Goal: Task Accomplishment & Management: Manage account settings

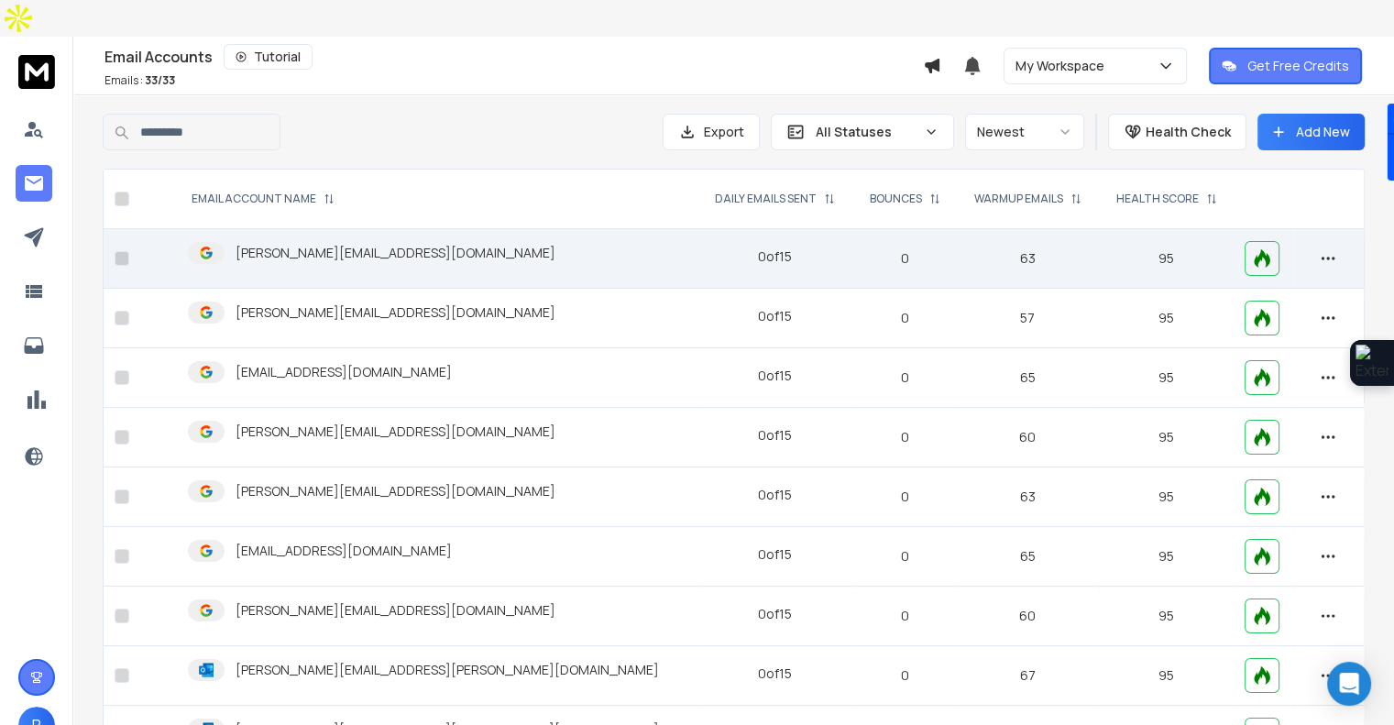
click at [400, 242] on div "[PERSON_NAME][EMAIL_ADDRESS][DOMAIN_NAME]" at bounding box center [372, 253] width 368 height 22
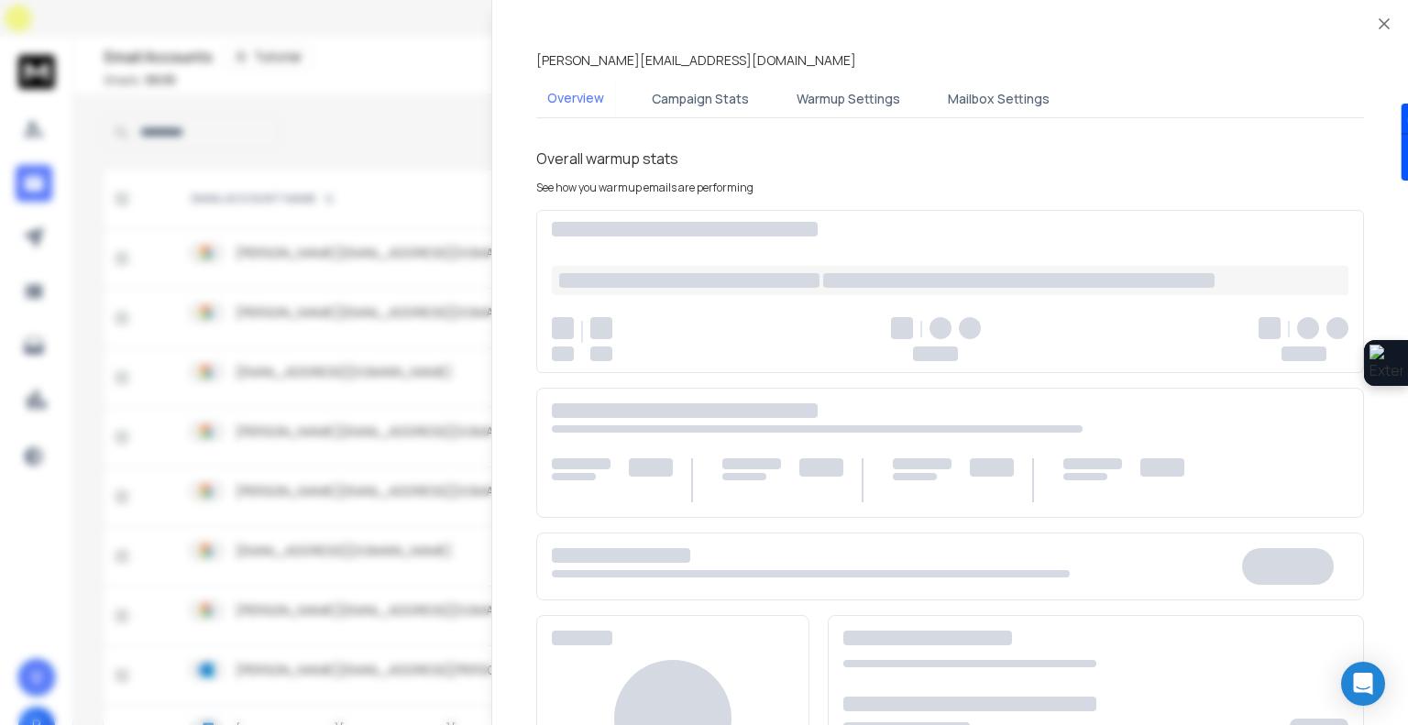
click at [644, 61] on p "[PERSON_NAME][EMAIL_ADDRESS][DOMAIN_NAME]" at bounding box center [696, 60] width 320 height 18
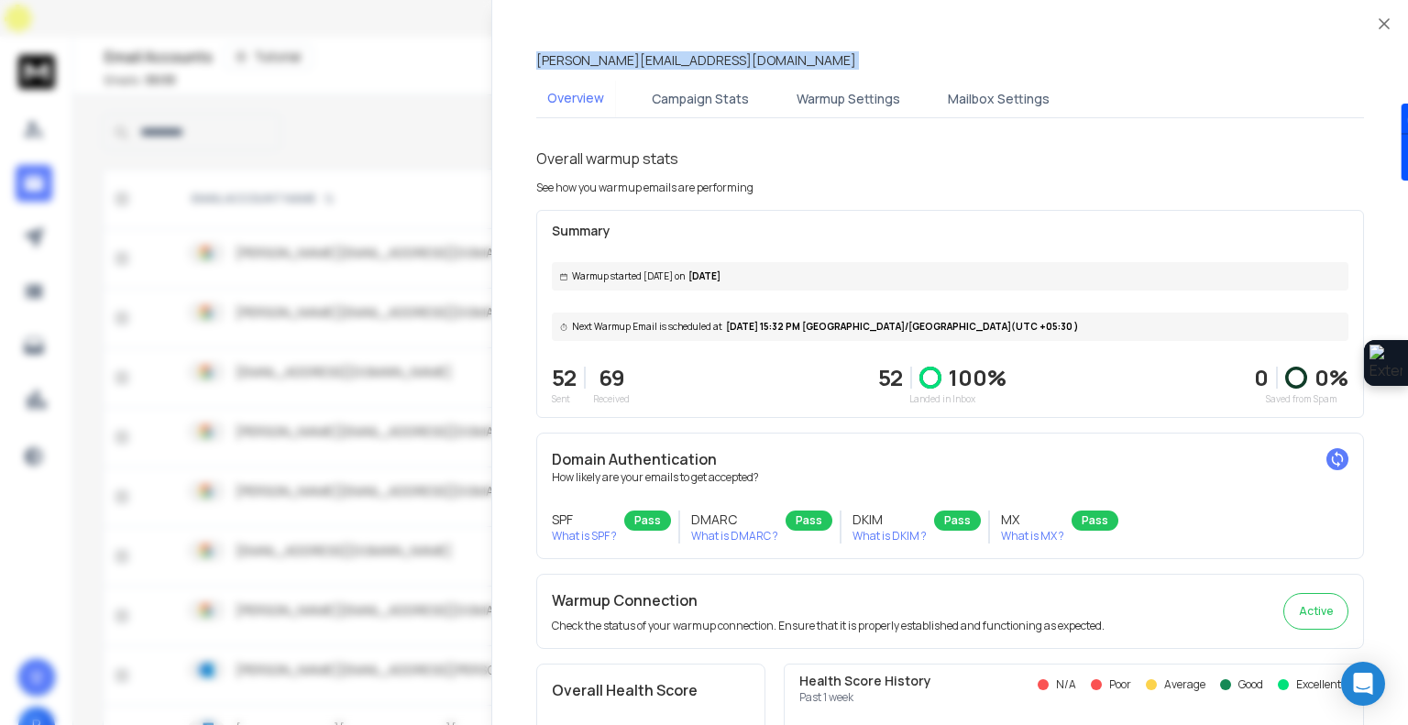
copy p "[PERSON_NAME][EMAIL_ADDRESS][DOMAIN_NAME]"
click at [1376, 28] on icon "button" at bounding box center [1384, 24] width 18 height 18
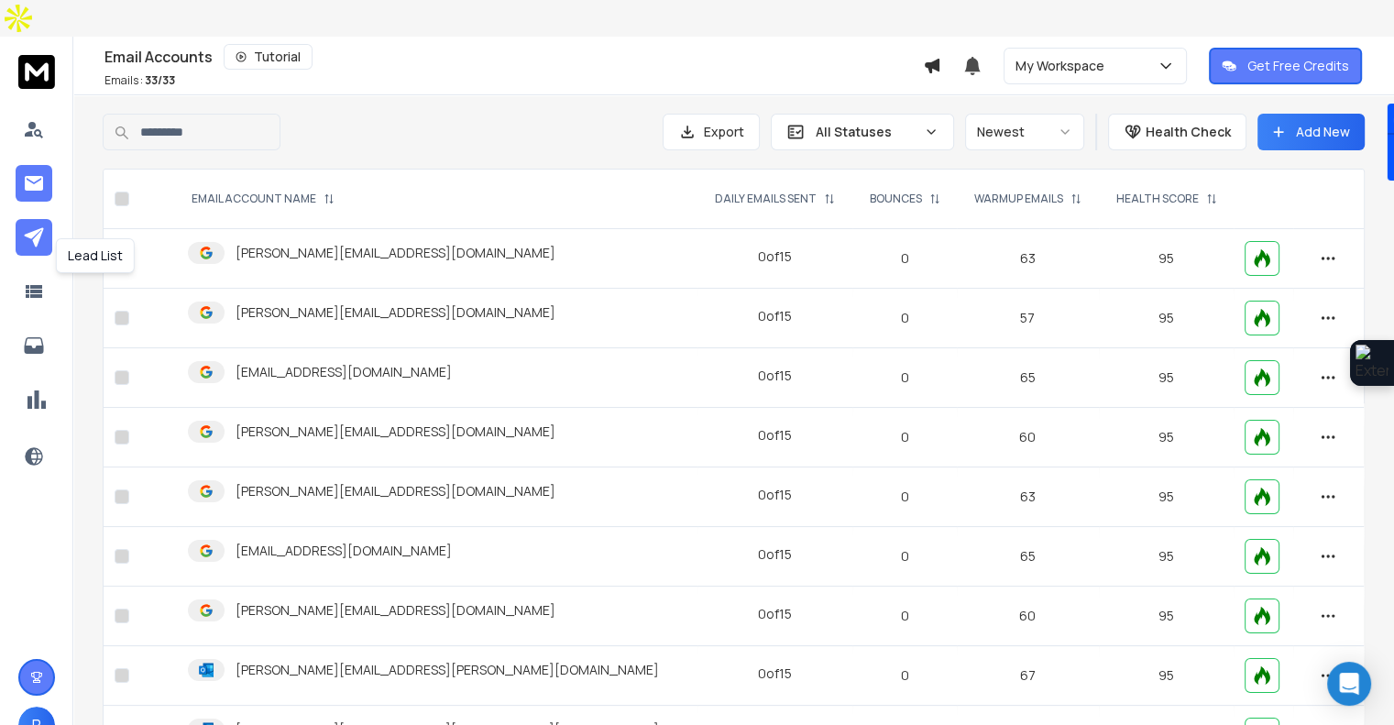
click at [33, 228] on icon at bounding box center [33, 237] width 19 height 19
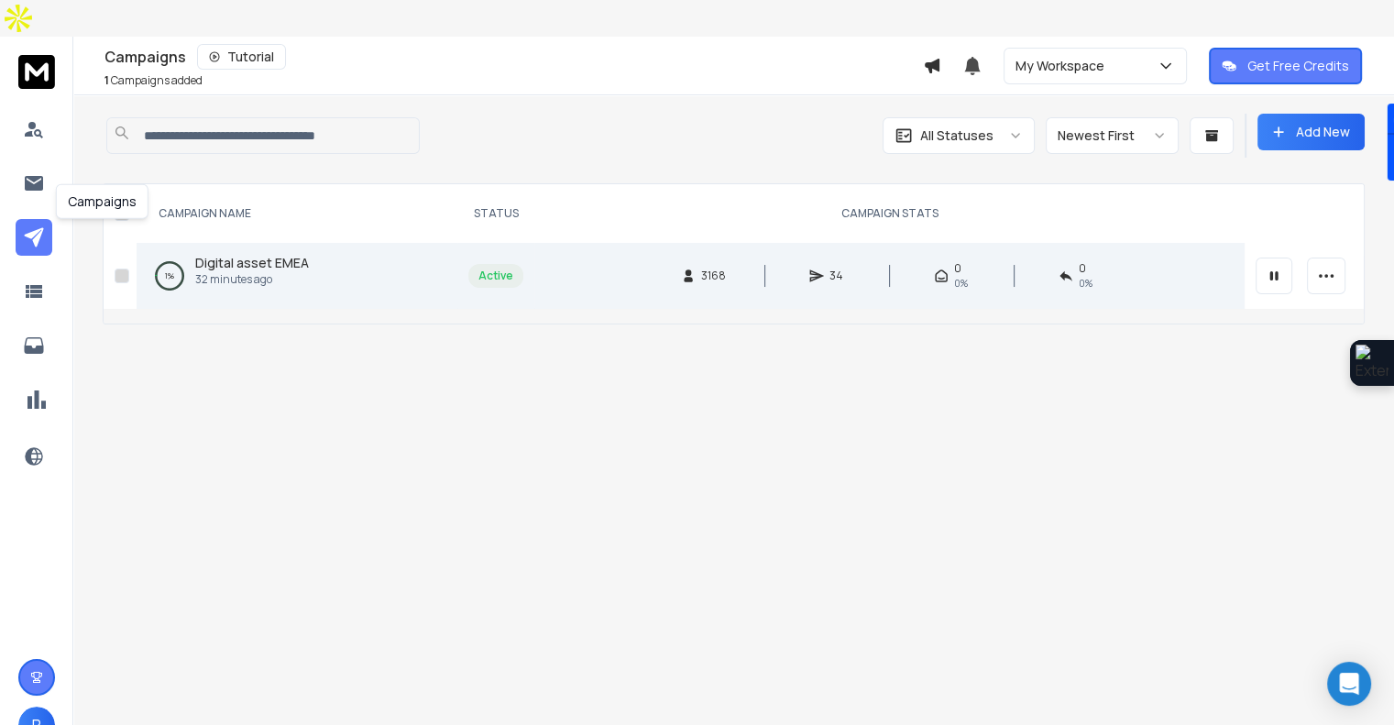
click at [567, 261] on div "3168 34 0 0% 0 0 %" at bounding box center [889, 275] width 688 height 29
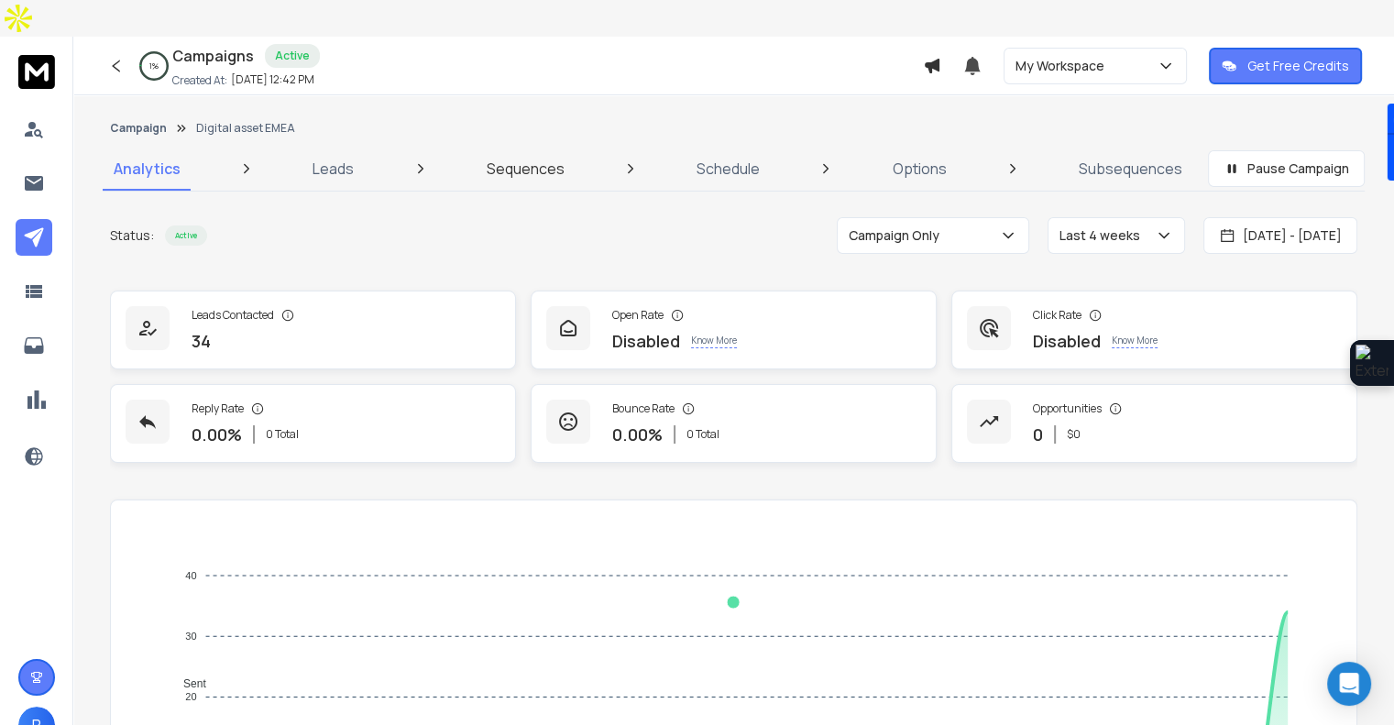
click at [508, 147] on link "Sequences" at bounding box center [526, 169] width 100 height 44
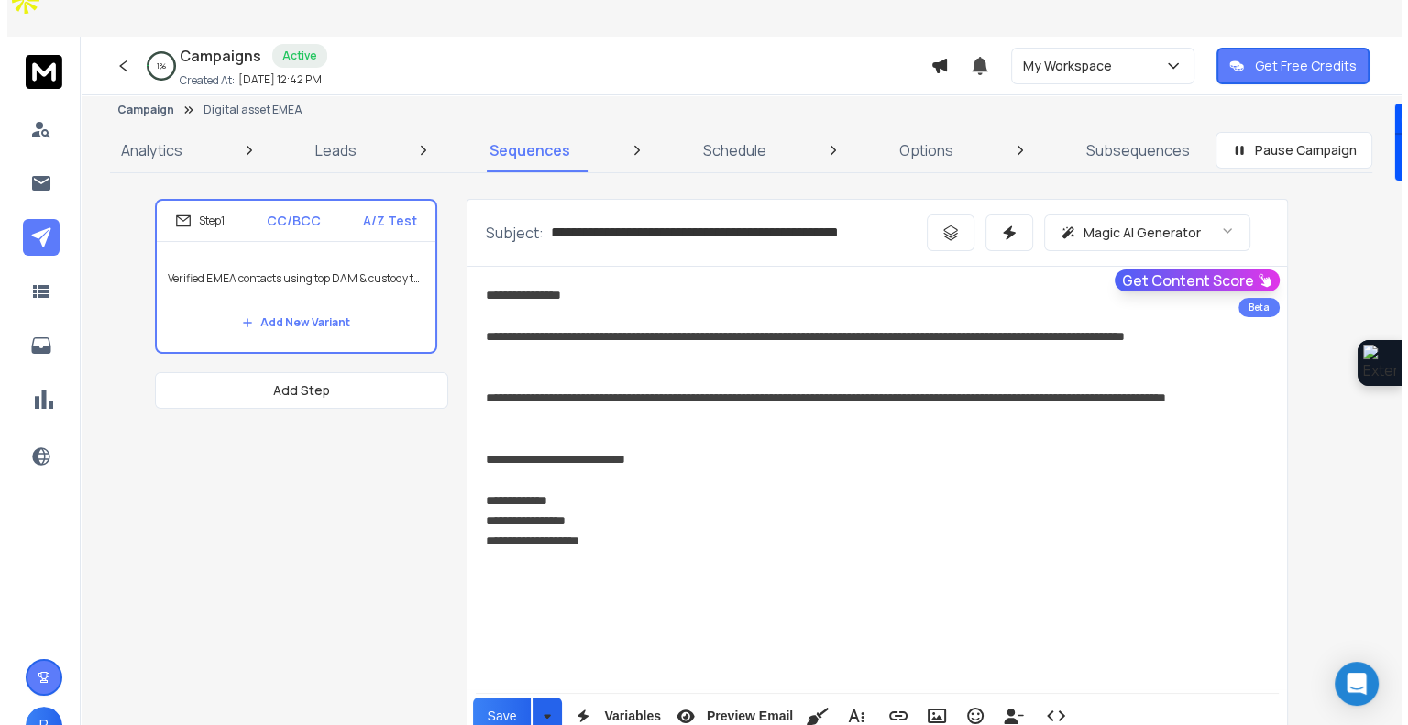
scroll to position [25, 0]
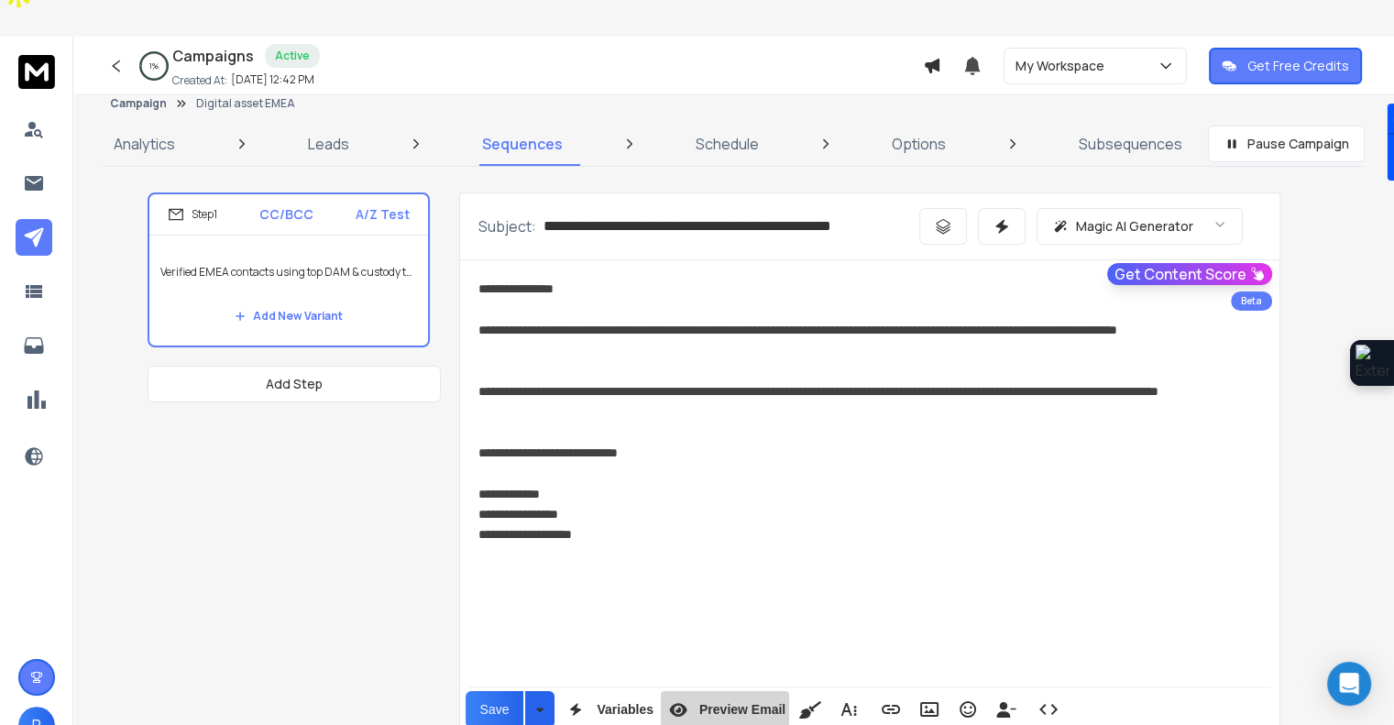
click at [752, 702] on span "Preview Email" at bounding box center [743, 710] width 94 height 16
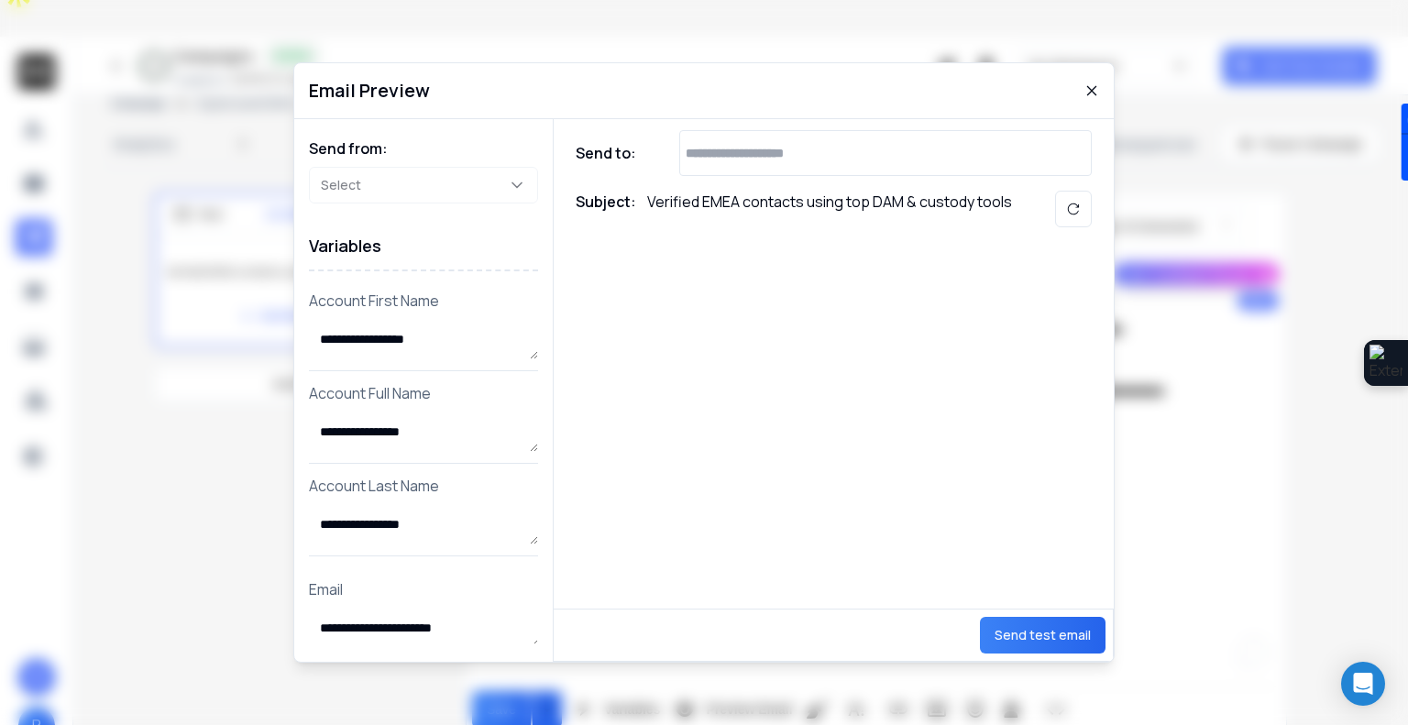
type textarea "**********"
type textarea "******"
type textarea "*******"
type textarea "**********"
type textarea "******"
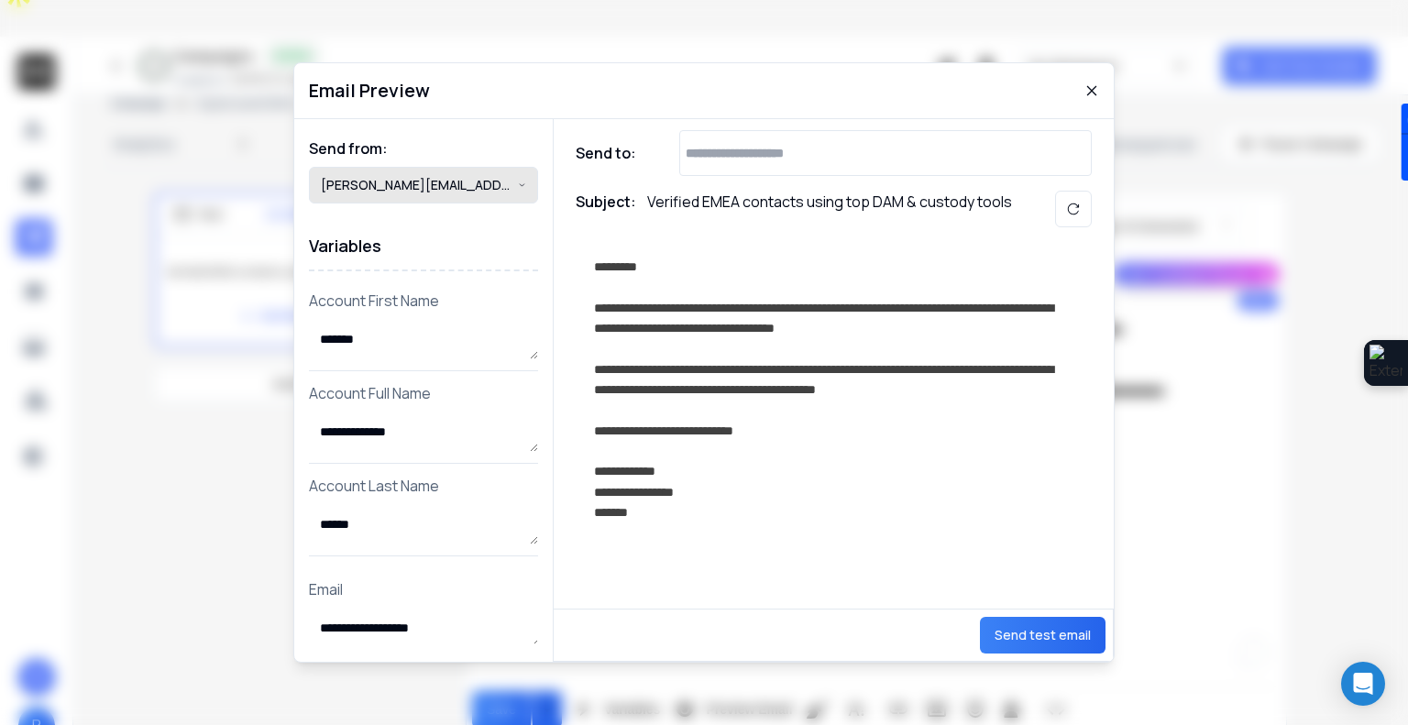
click at [413, 190] on p "[PERSON_NAME][EMAIL_ADDRESS][PERSON_NAME][DOMAIN_NAME]" at bounding box center [419, 185] width 197 height 18
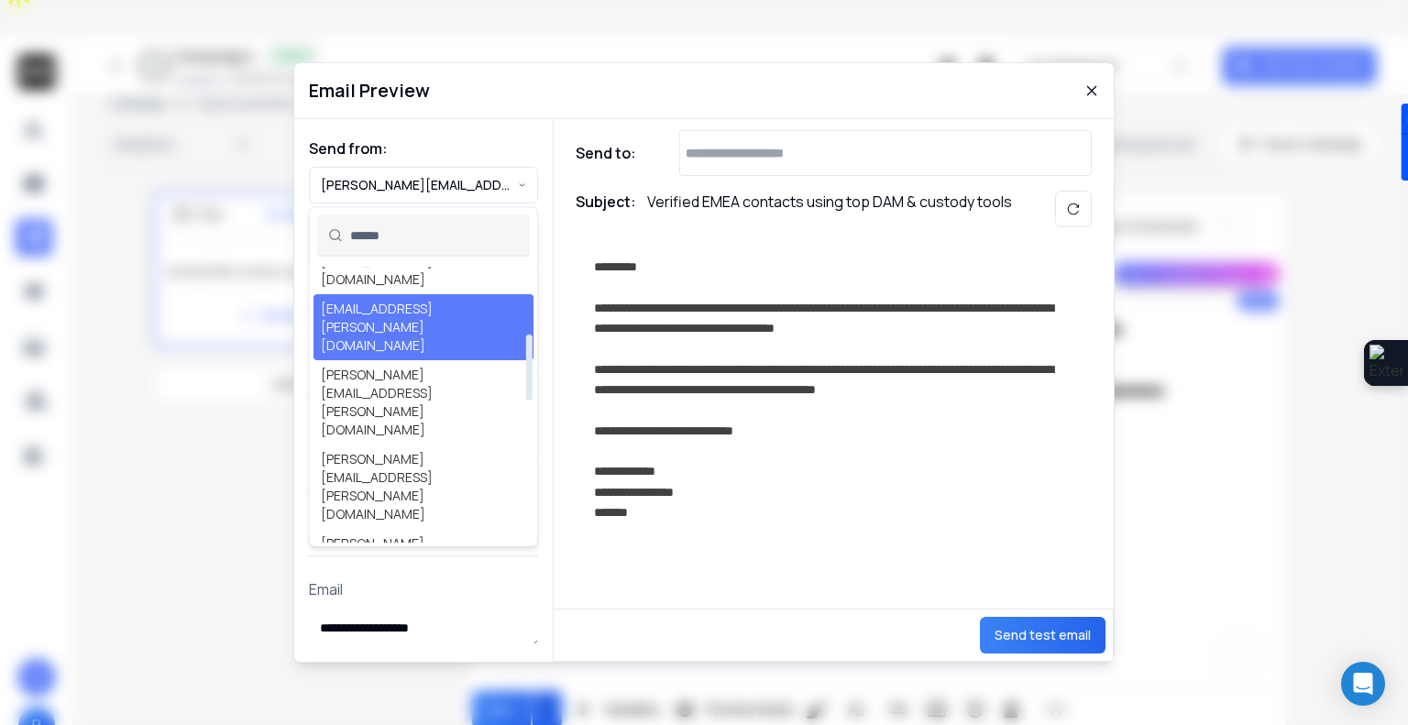
scroll to position [275, 0]
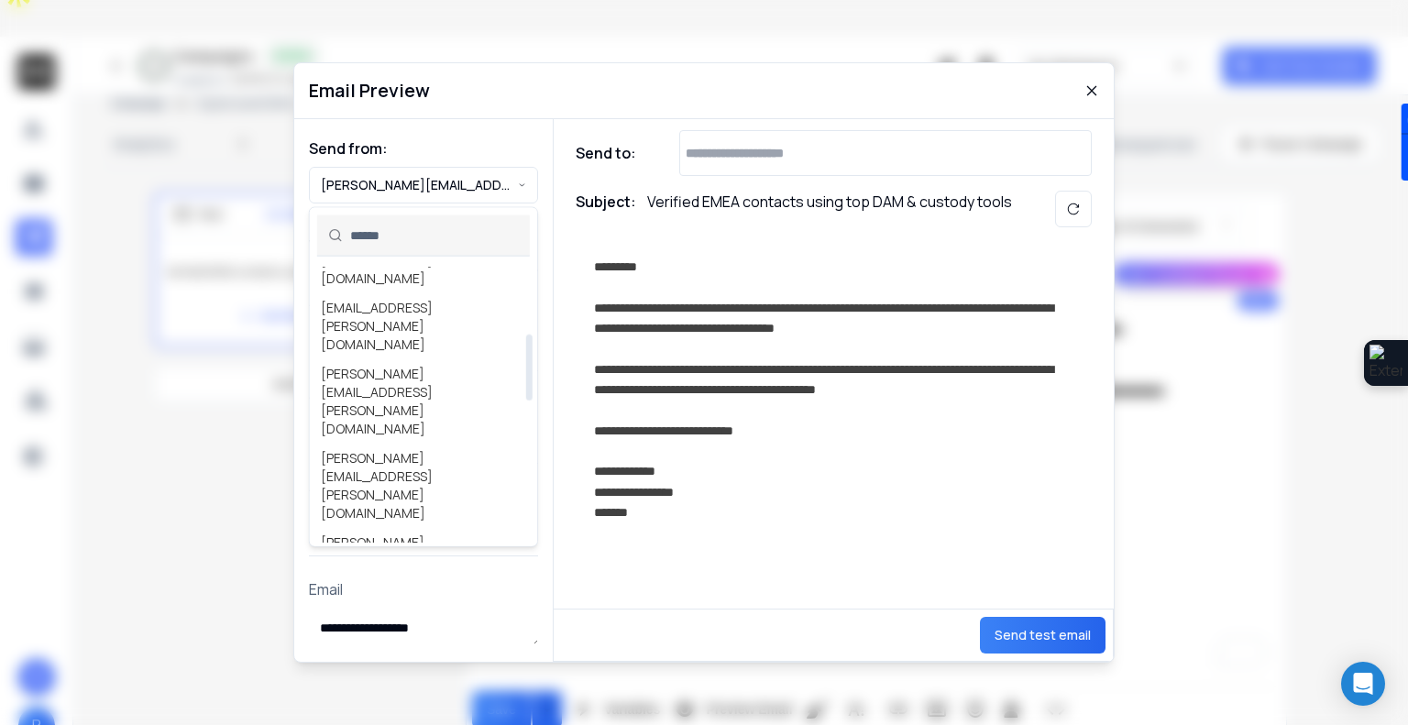
type textarea "*****"
type textarea "**********"
type textarea "*******"
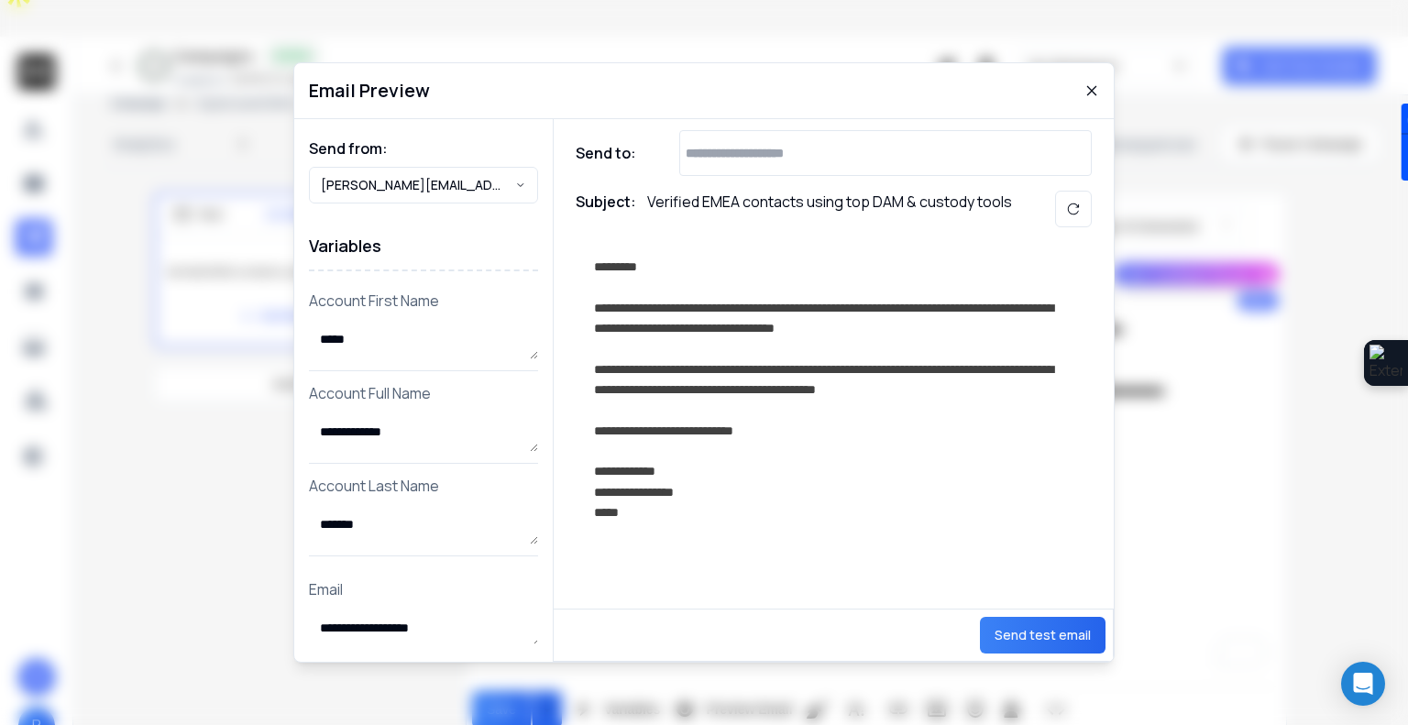
click at [718, 161] on input at bounding box center [886, 153] width 400 height 33
click at [1045, 644] on button "Send test email" at bounding box center [1043, 635] width 126 height 37
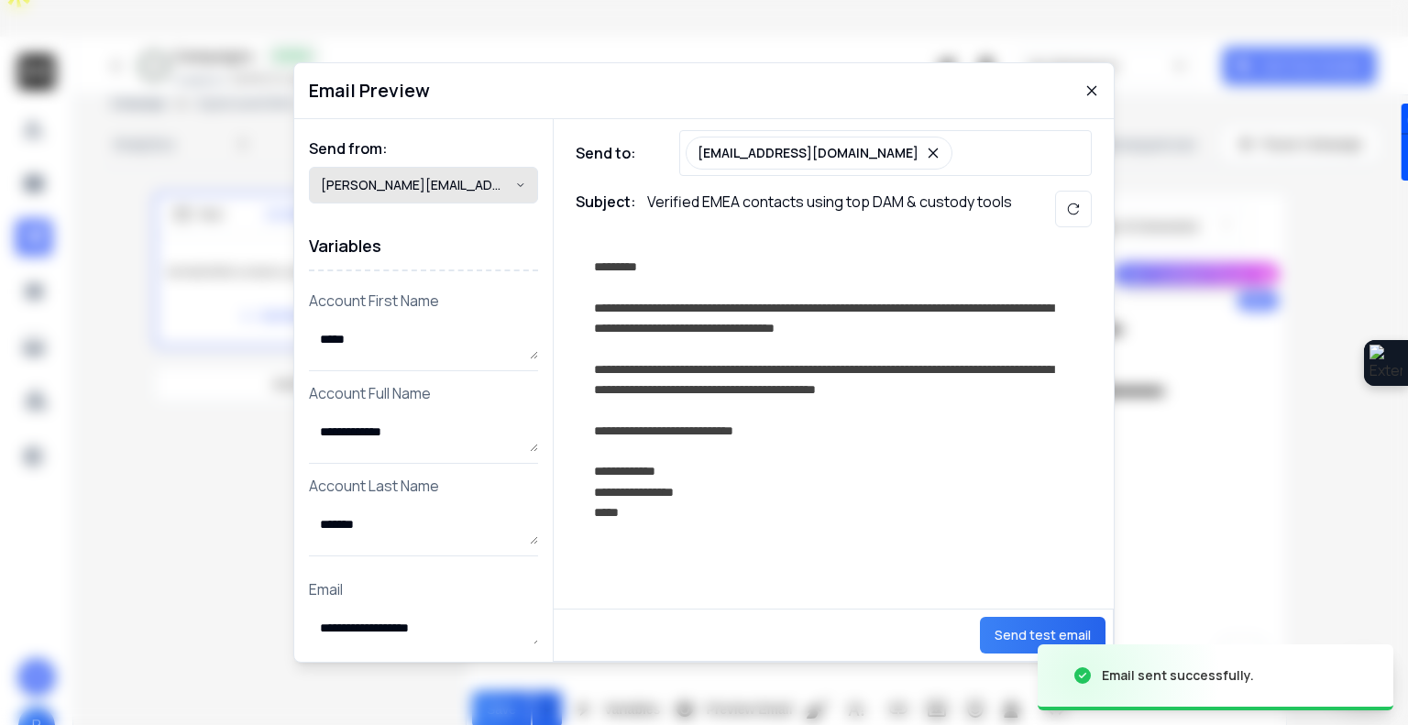
click at [444, 182] on p "[PERSON_NAME][EMAIL_ADDRESS][DOMAIN_NAME]" at bounding box center [418, 185] width 194 height 18
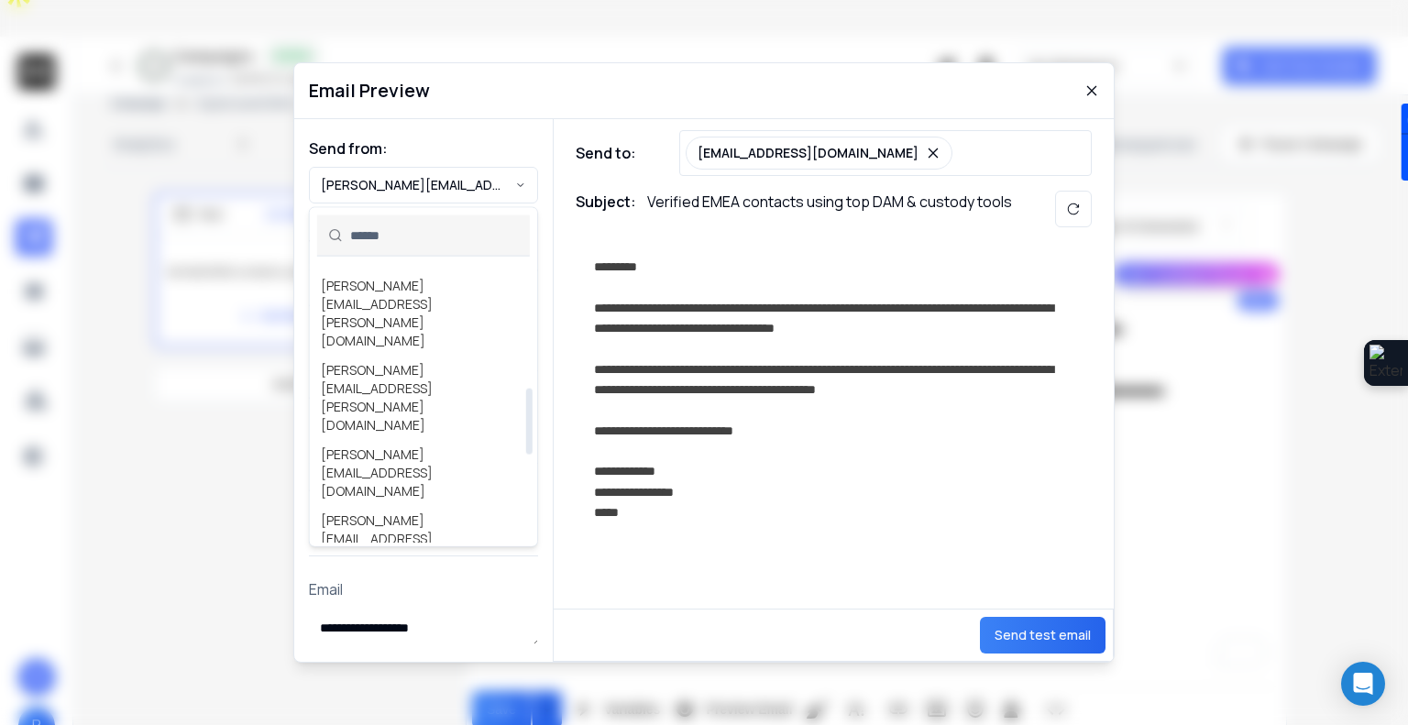
scroll to position [642, 0]
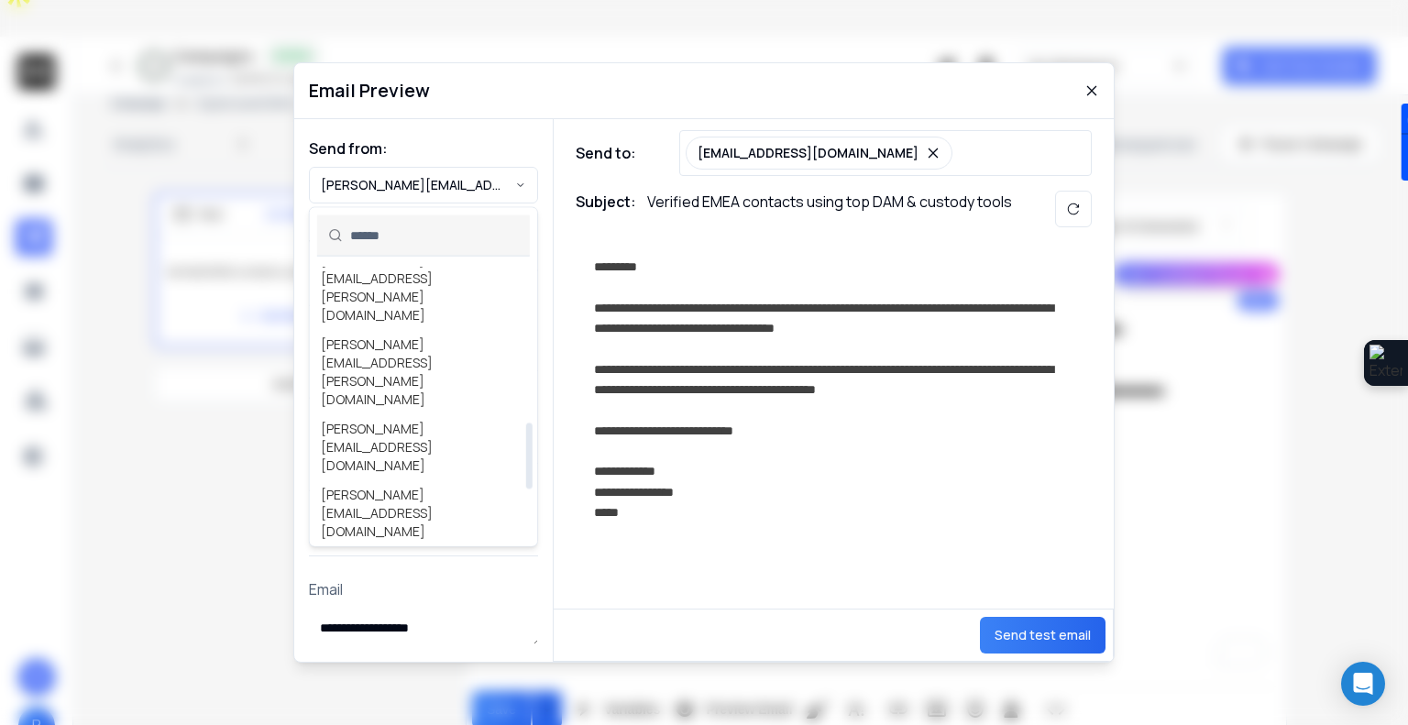
type textarea "******"
type textarea "**********"
type textarea "******"
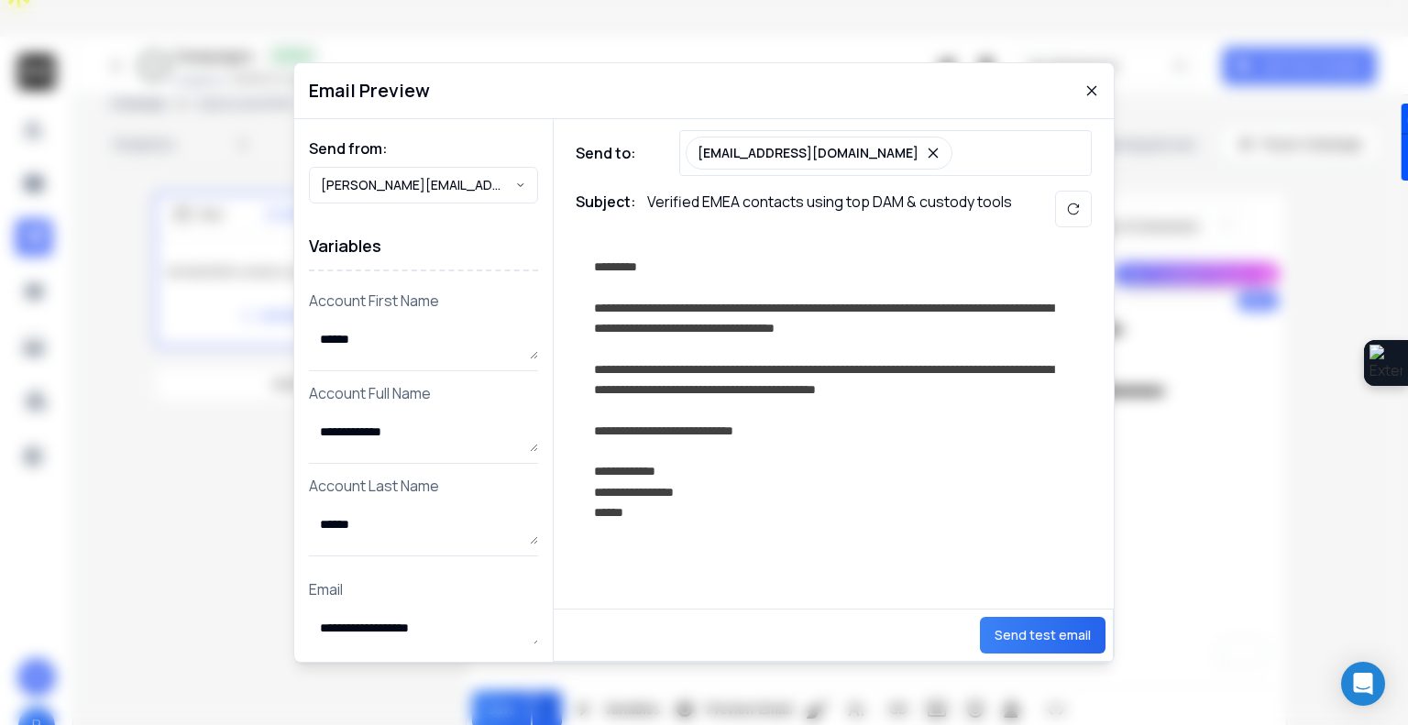
drag, startPoint x: 1011, startPoint y: 637, endPoint x: 741, endPoint y: 384, distance: 370.4
click at [1011, 638] on button "Send test email" at bounding box center [1043, 635] width 126 height 37
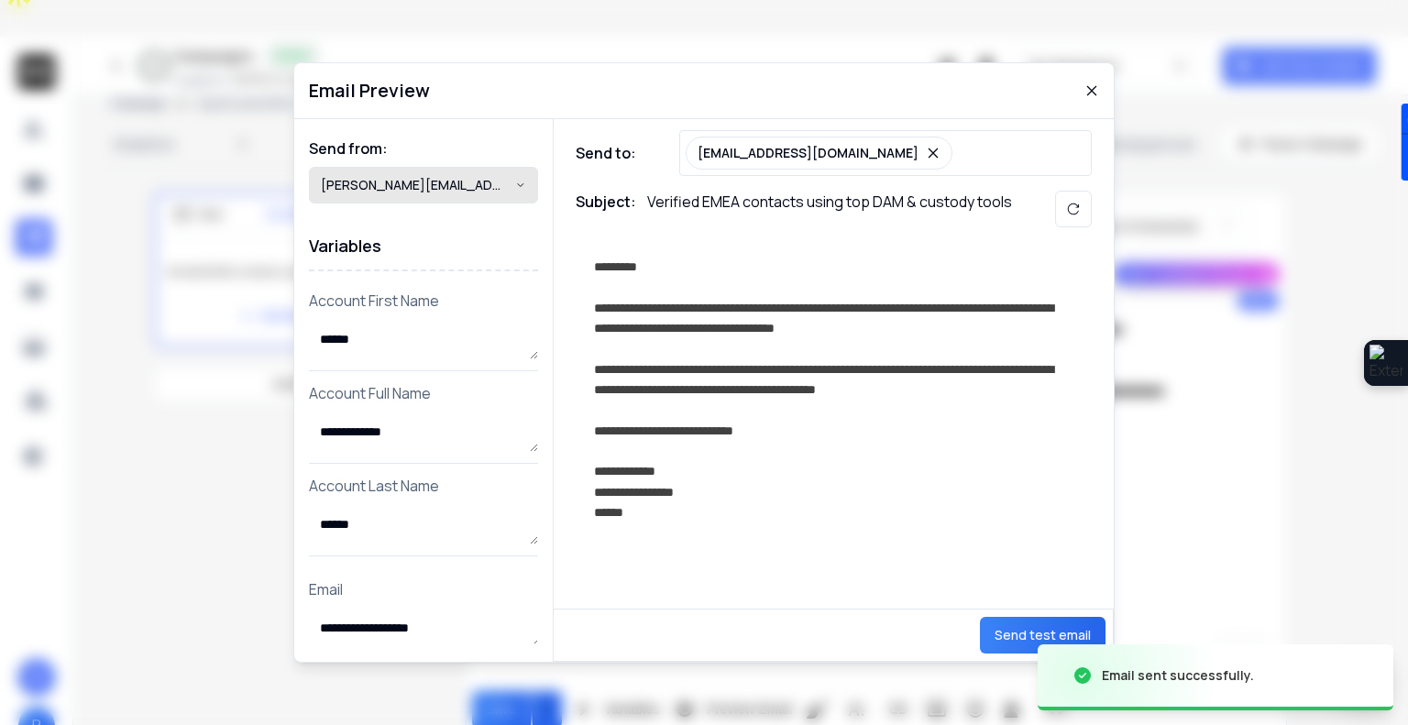
click at [411, 186] on p "[PERSON_NAME][EMAIL_ADDRESS][DOMAIN_NAME]" at bounding box center [418, 185] width 194 height 18
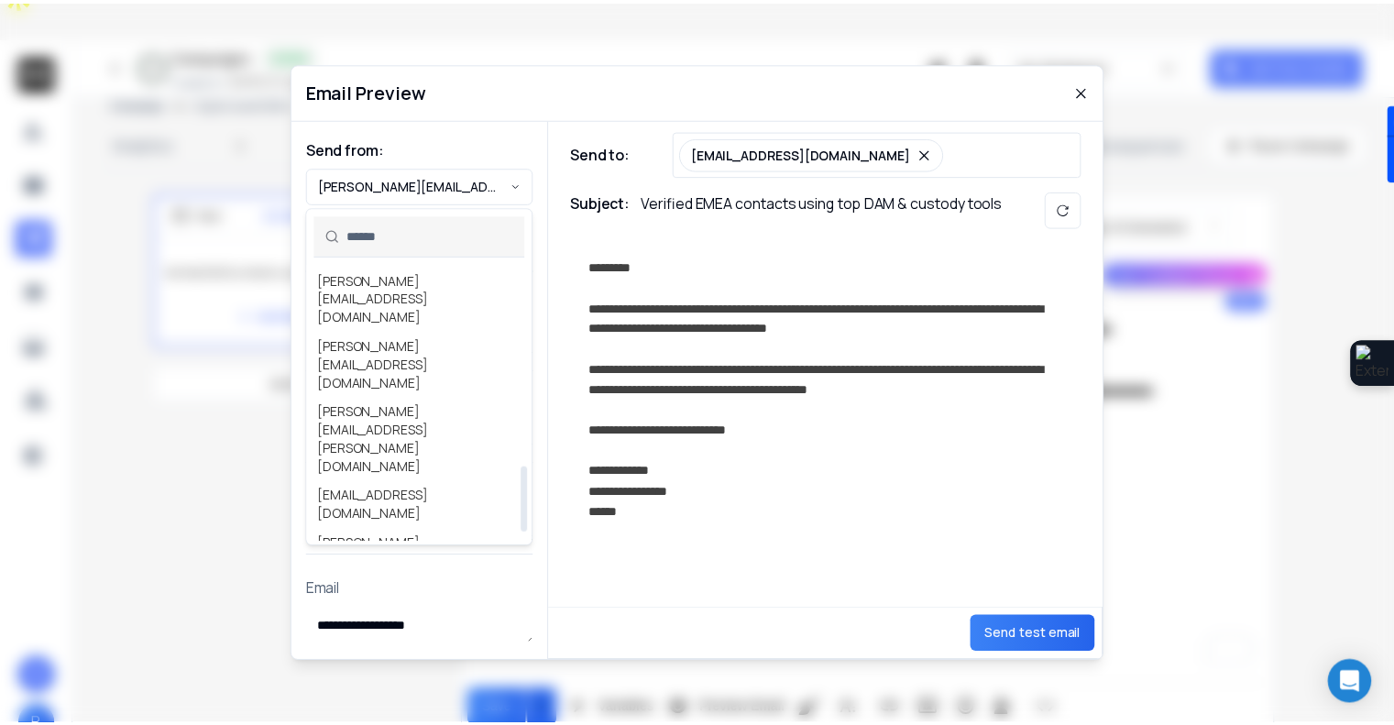
scroll to position [858, 0]
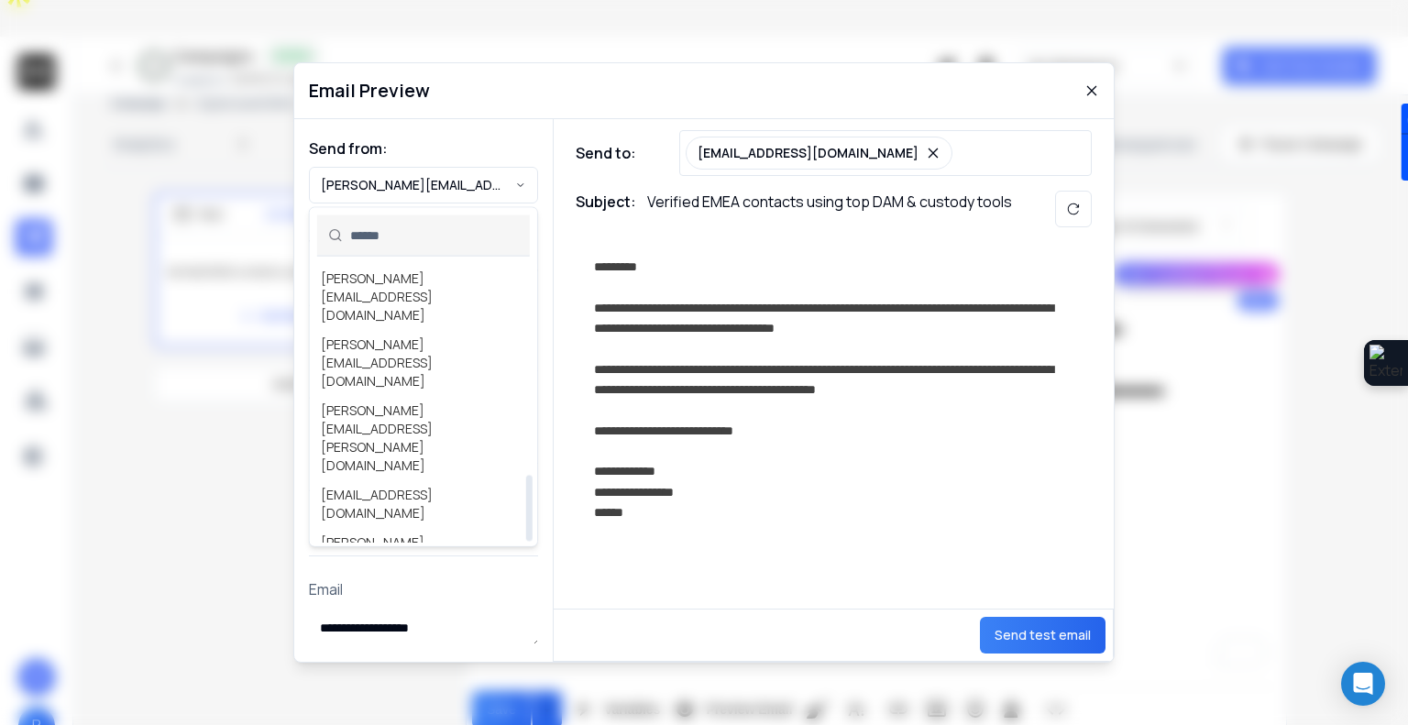
type textarea "****"
type textarea "**********"
type textarea "******"
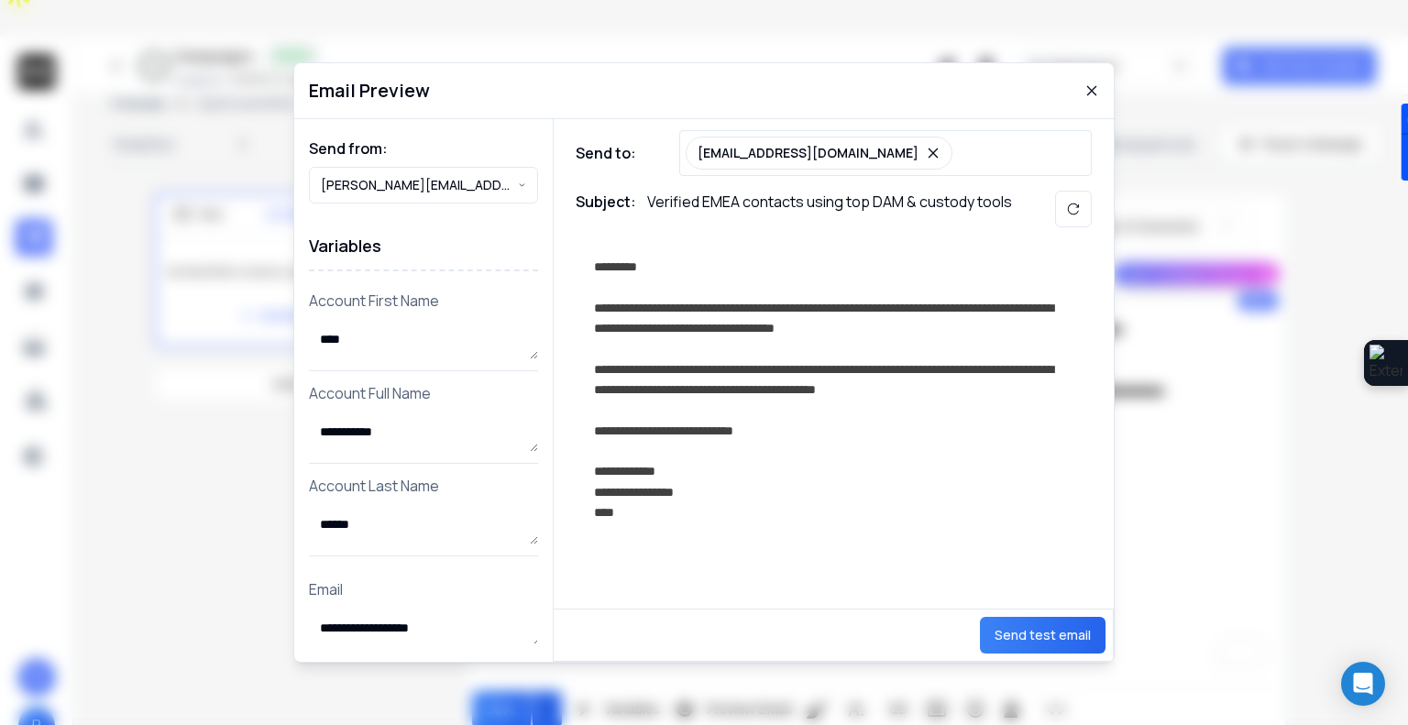
click at [1013, 630] on button "Send test email" at bounding box center [1043, 635] width 126 height 37
click at [1092, 92] on icon at bounding box center [1092, 90] width 15 height 15
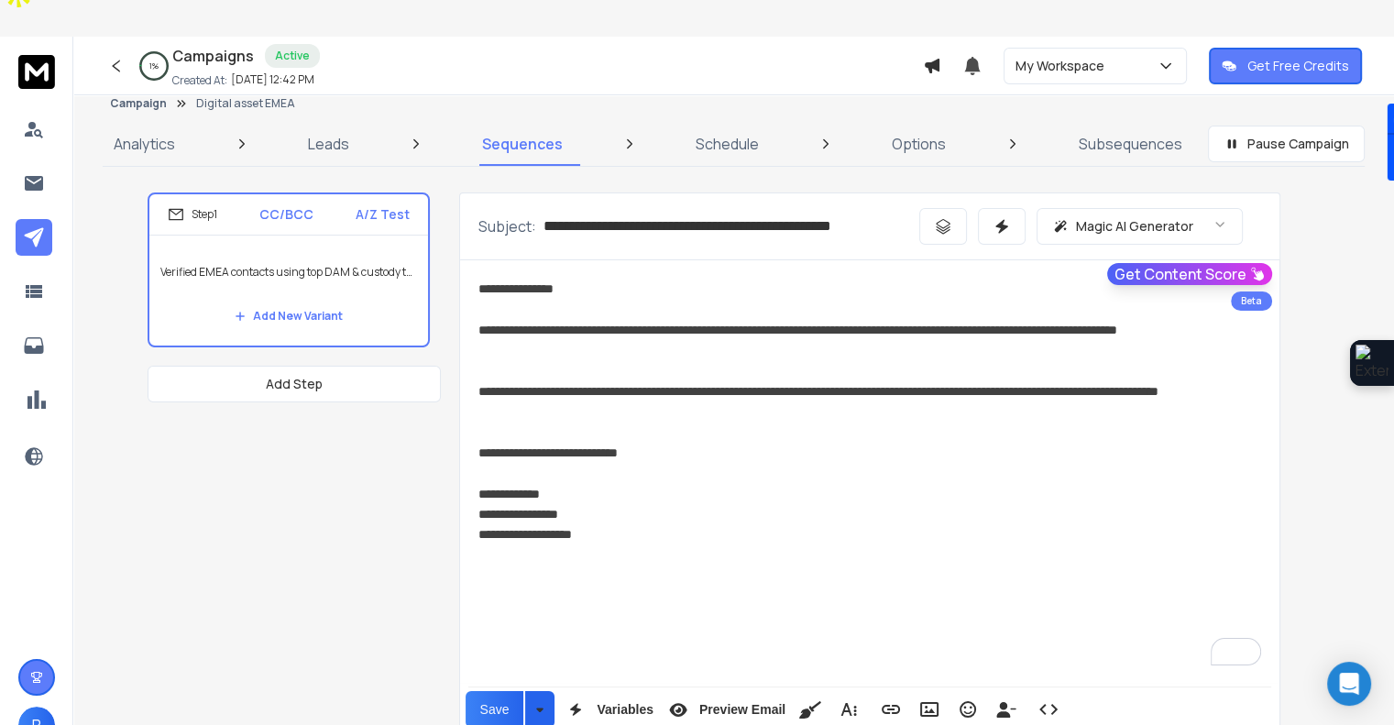
click at [31, 226] on icon at bounding box center [34, 237] width 22 height 22
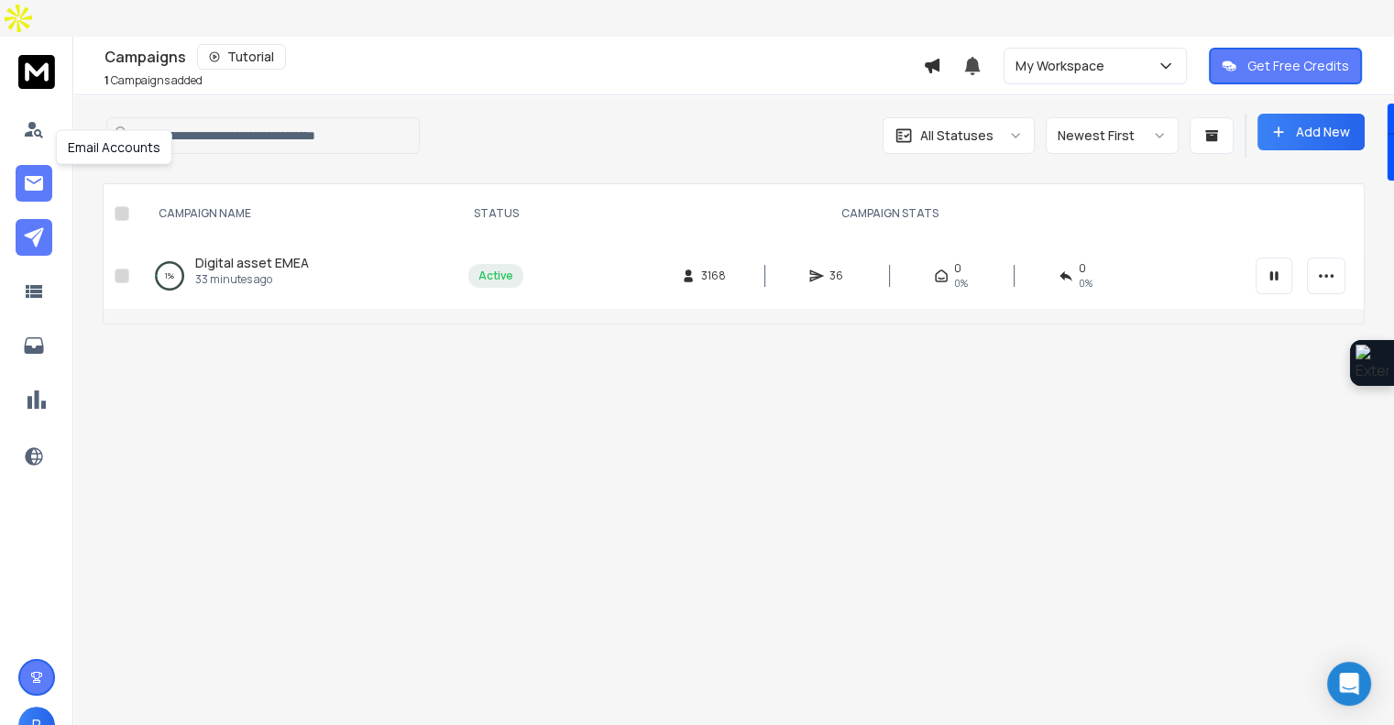
click at [27, 176] on icon at bounding box center [34, 183] width 18 height 15
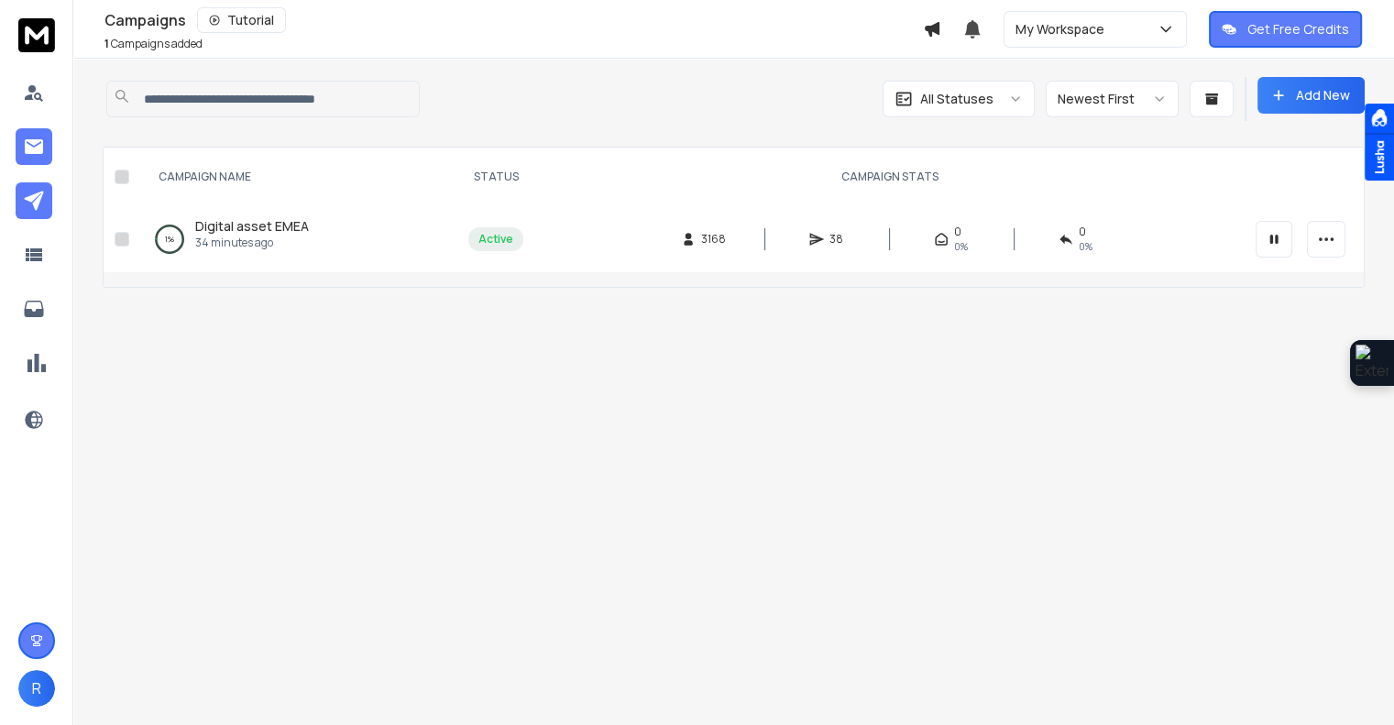
click at [38, 146] on icon at bounding box center [34, 146] width 18 height 15
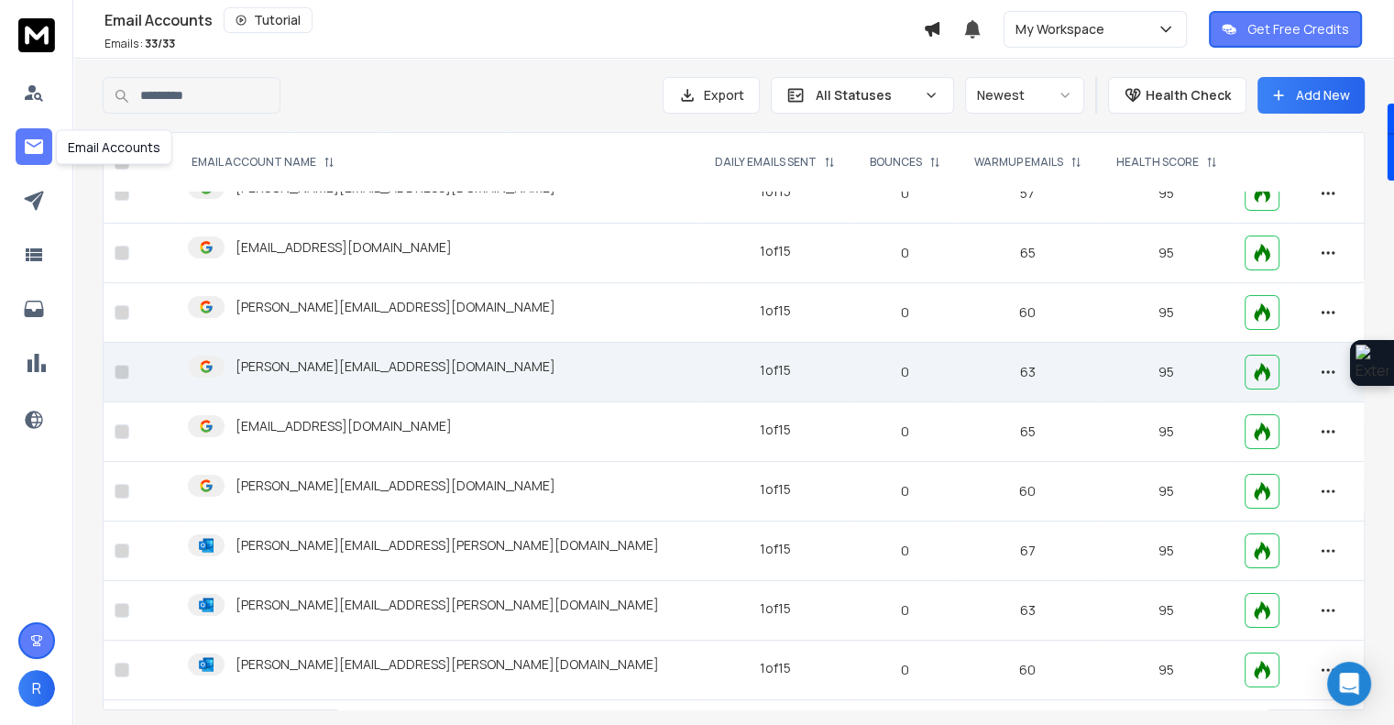
scroll to position [92, 0]
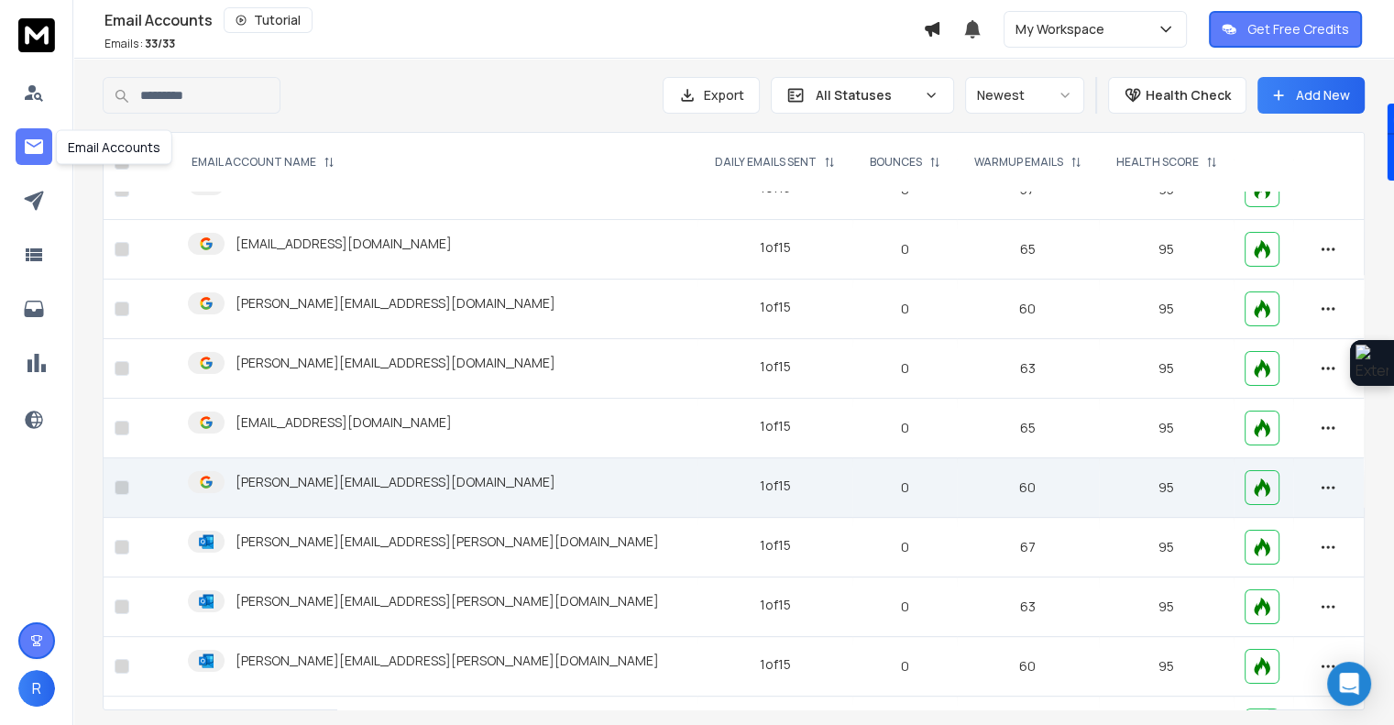
click at [444, 484] on div "[PERSON_NAME][EMAIL_ADDRESS][DOMAIN_NAME]" at bounding box center [437, 482] width 499 height 22
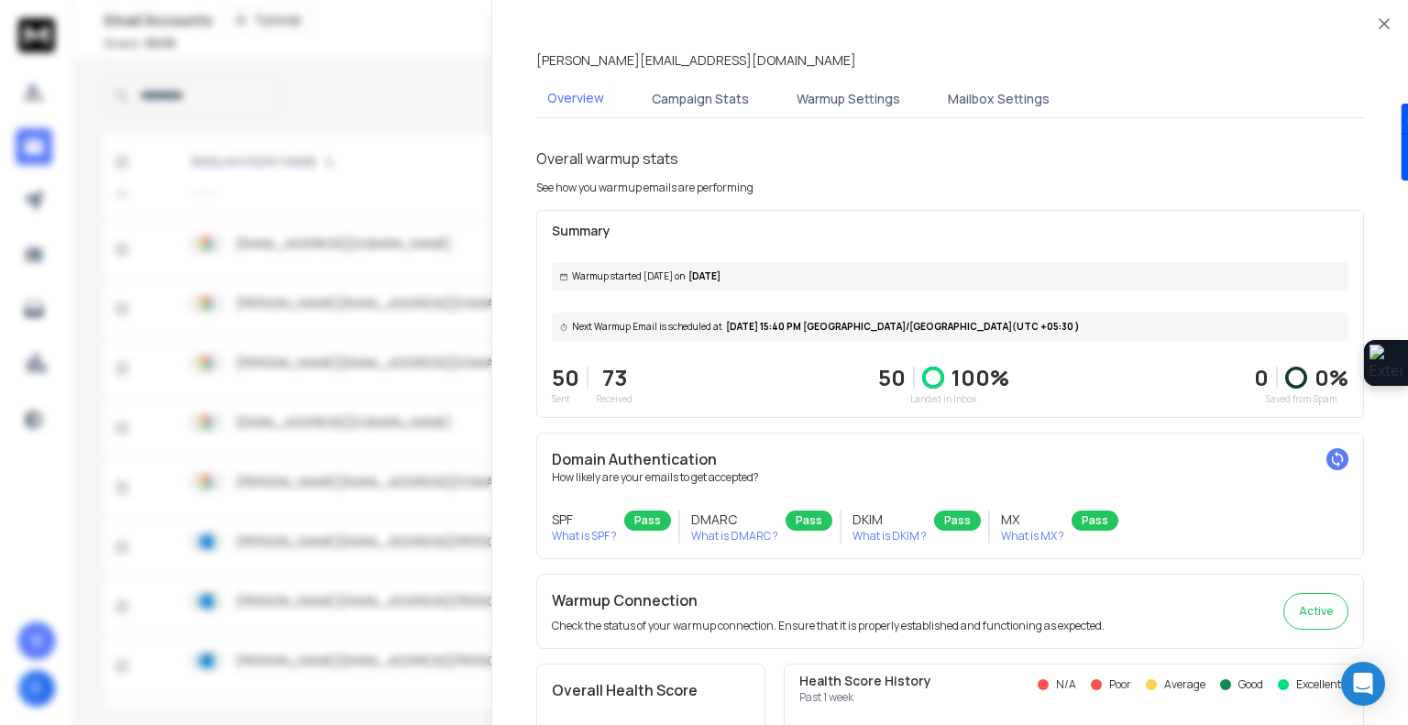
click at [711, 55] on div "[PERSON_NAME][EMAIL_ADDRESS][DOMAIN_NAME]" at bounding box center [950, 60] width 828 height 18
copy p "[PERSON_NAME][EMAIL_ADDRESS][DOMAIN_NAME]"
click at [1386, 24] on icon "button" at bounding box center [1384, 24] width 18 height 18
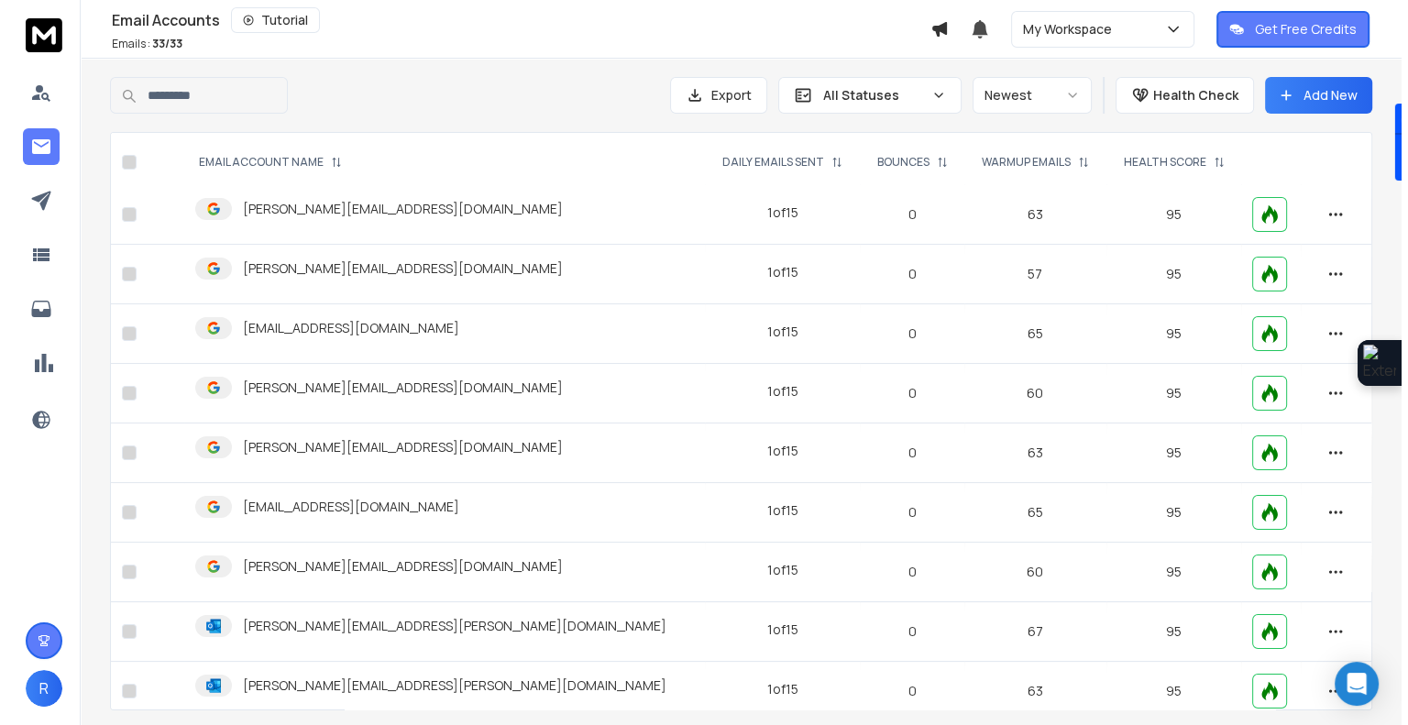
scroll to position [0, 0]
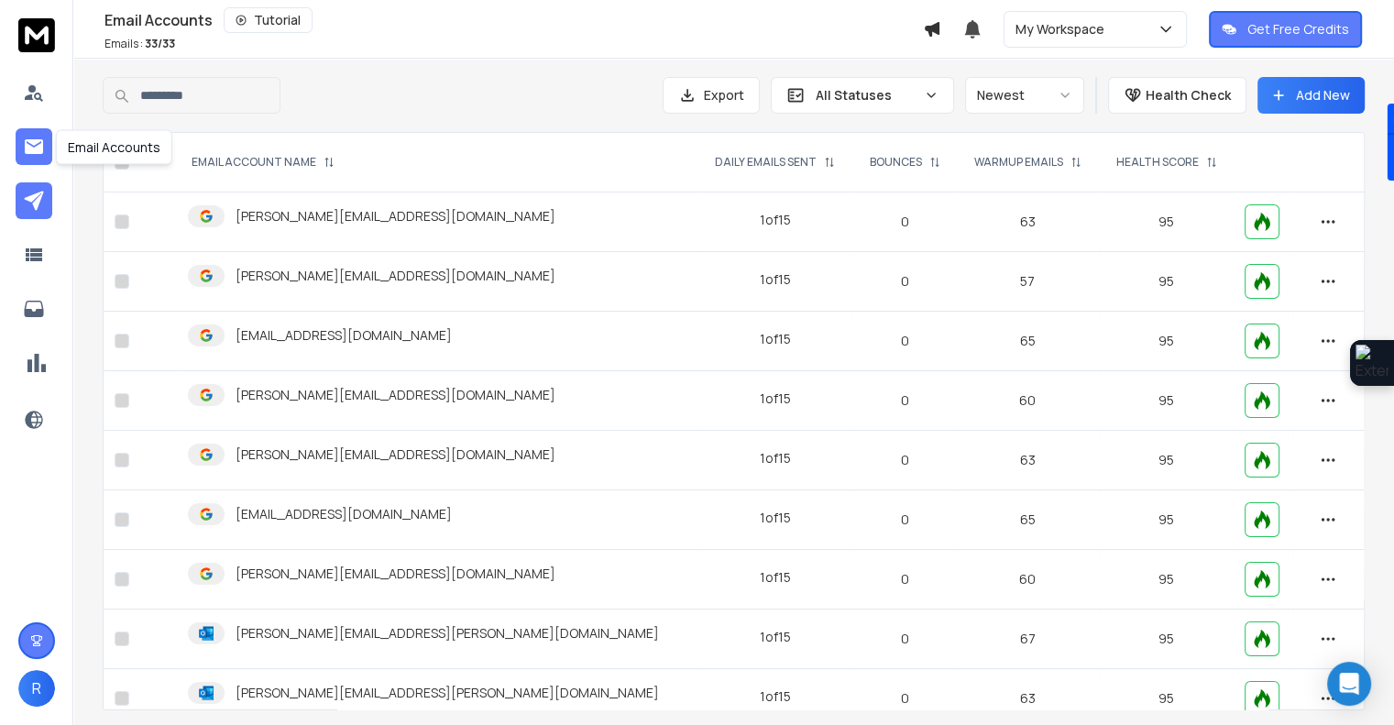
click at [27, 209] on icon at bounding box center [34, 201] width 22 height 22
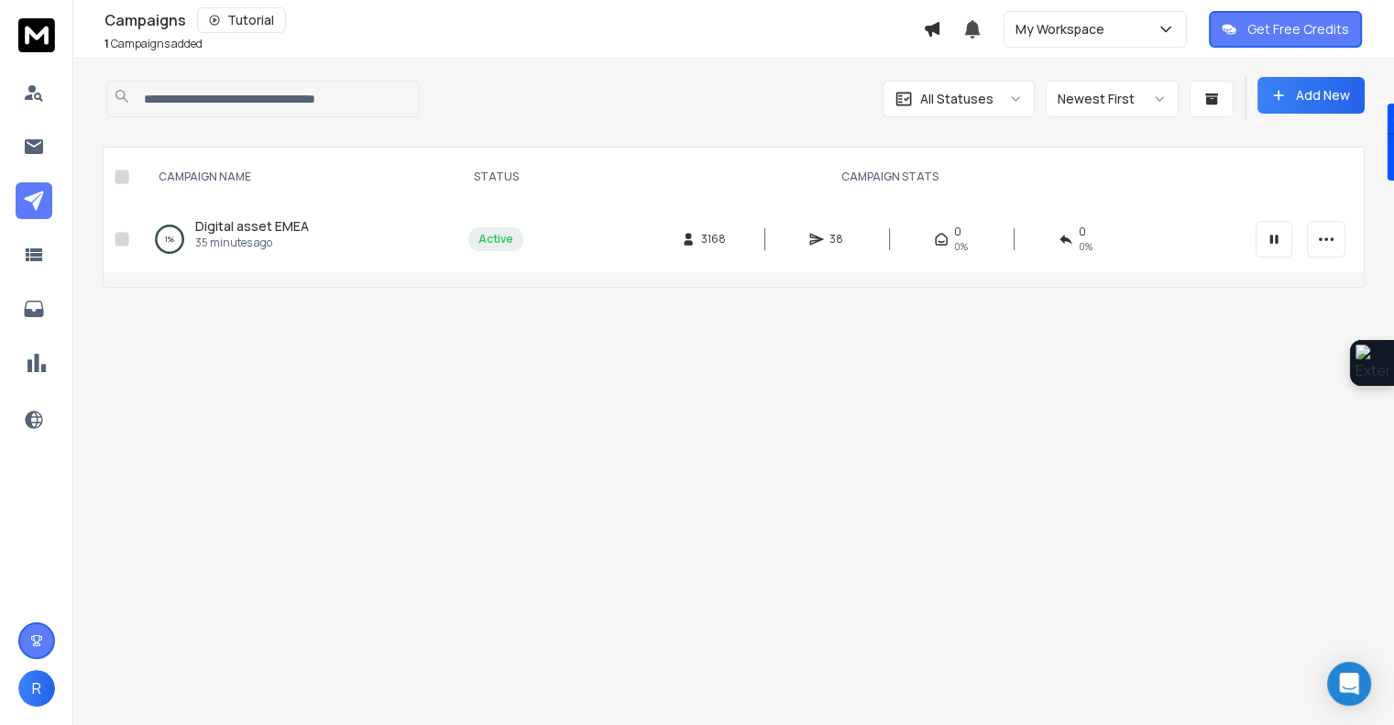
click at [582, 105] on div at bounding box center [419, 99] width 632 height 44
click at [39, 680] on span "R" at bounding box center [36, 688] width 37 height 37
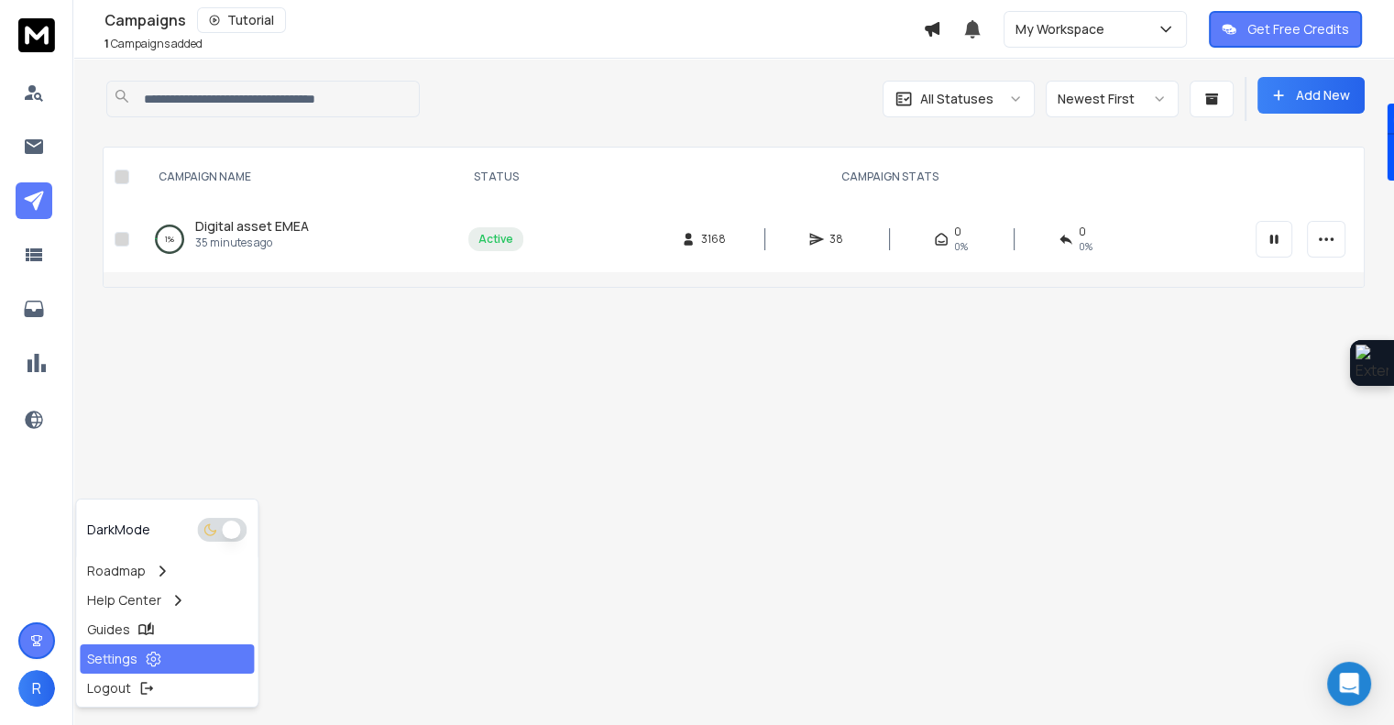
click at [125, 663] on p "Settings" at bounding box center [112, 659] width 50 height 18
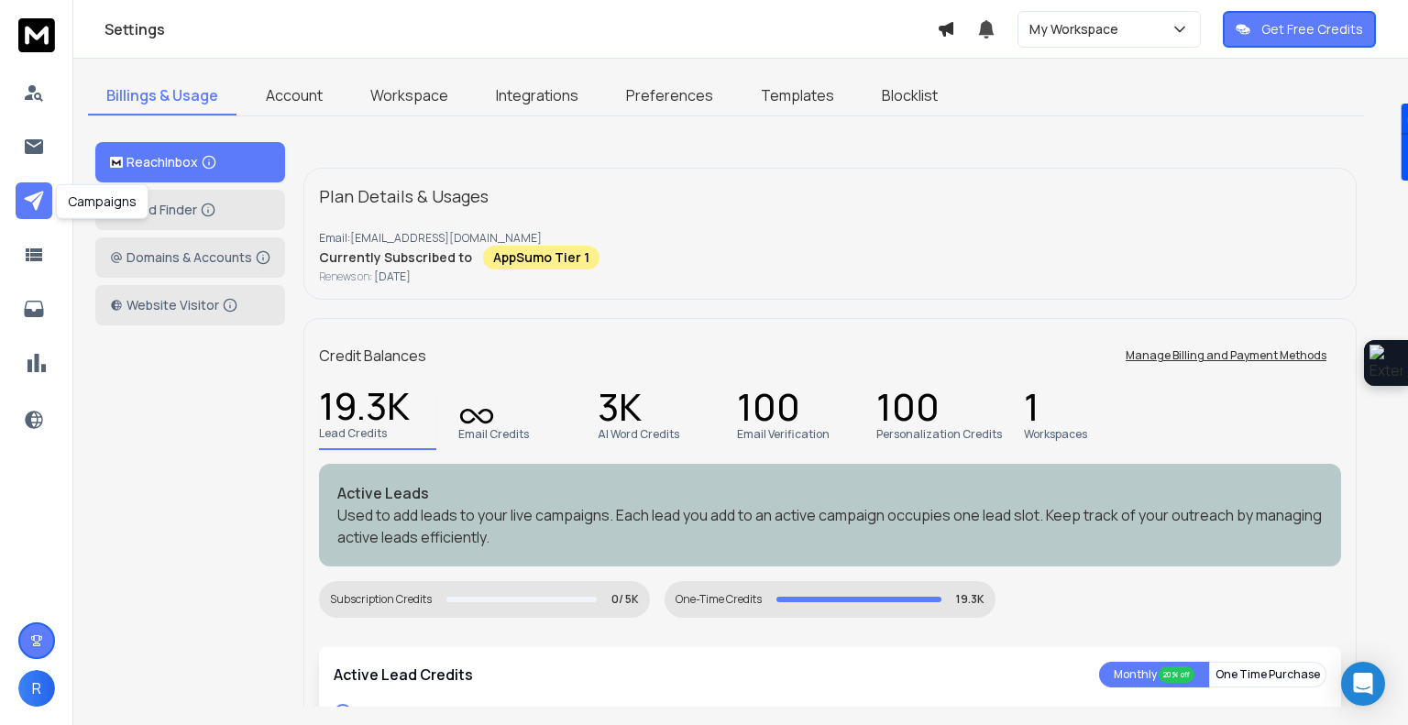
click at [37, 201] on icon at bounding box center [33, 201] width 19 height 19
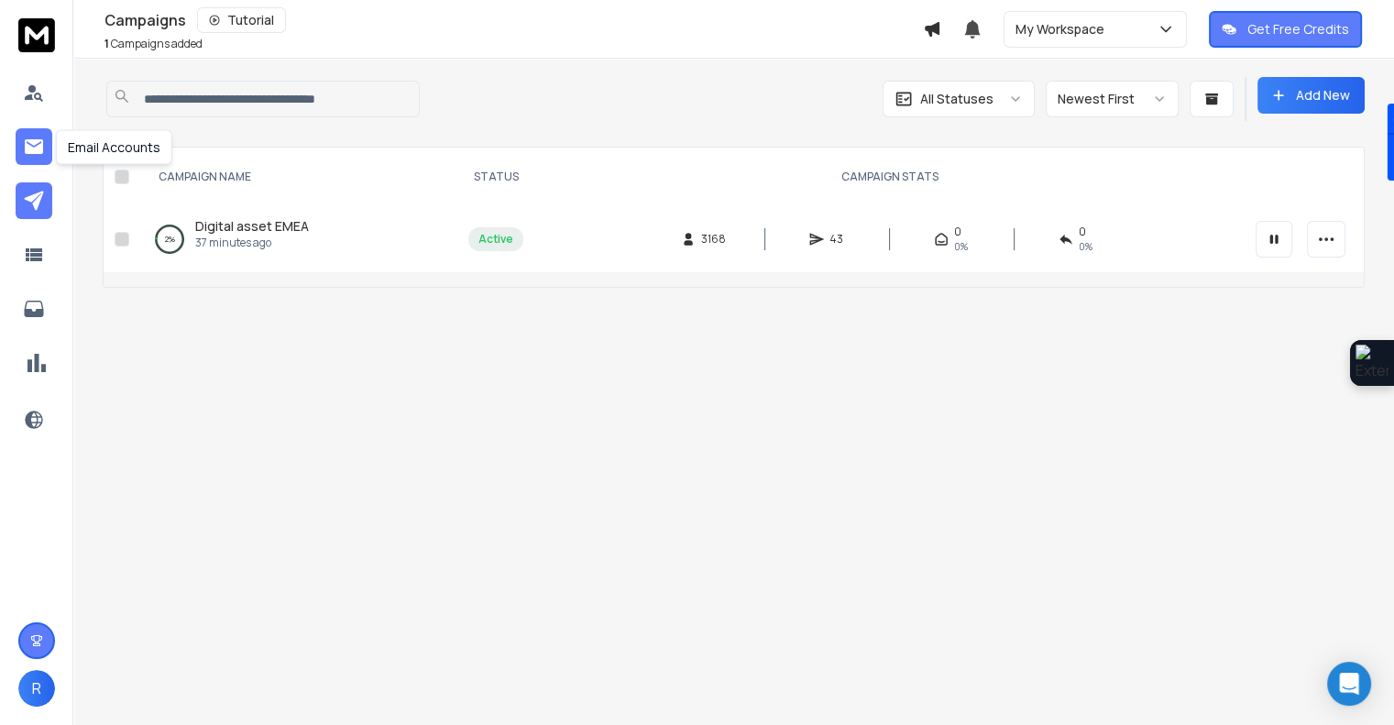
click at [29, 153] on icon at bounding box center [34, 146] width 18 height 15
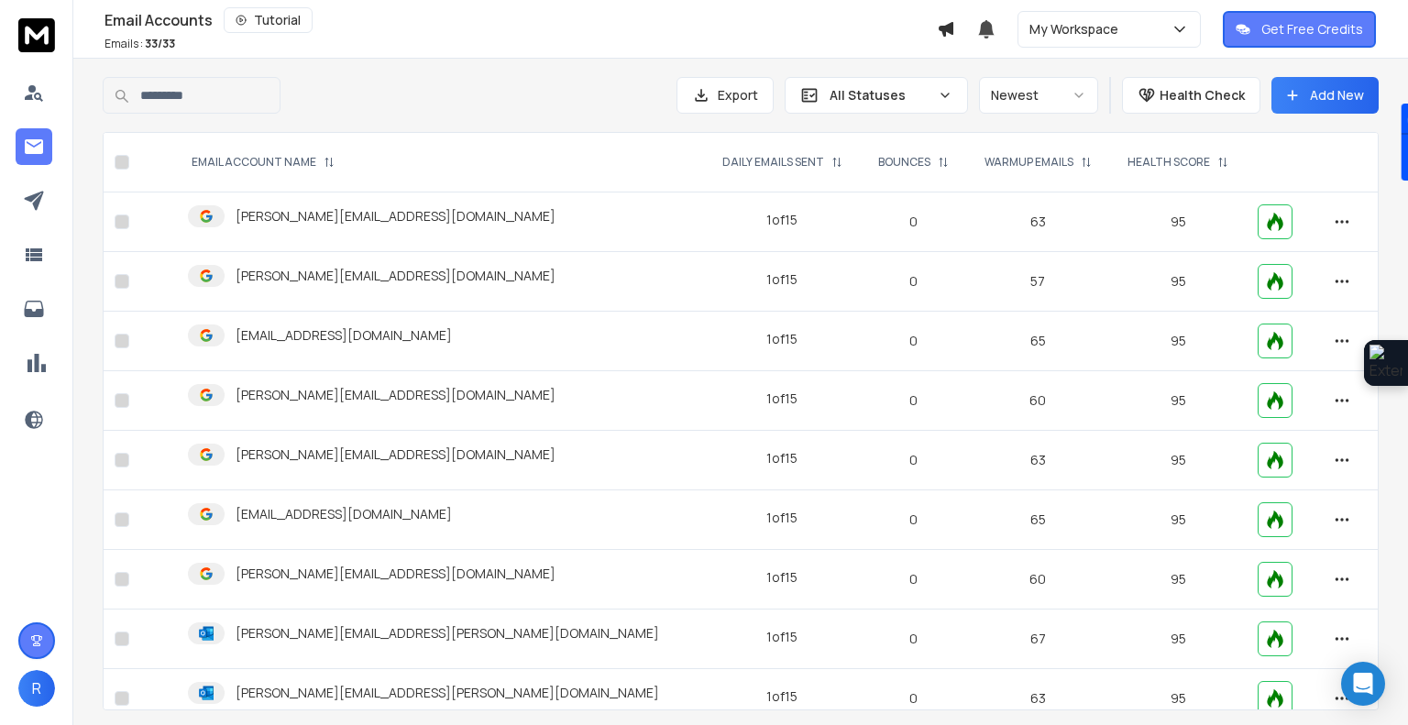
click at [539, 94] on div at bounding box center [384, 95] width 563 height 37
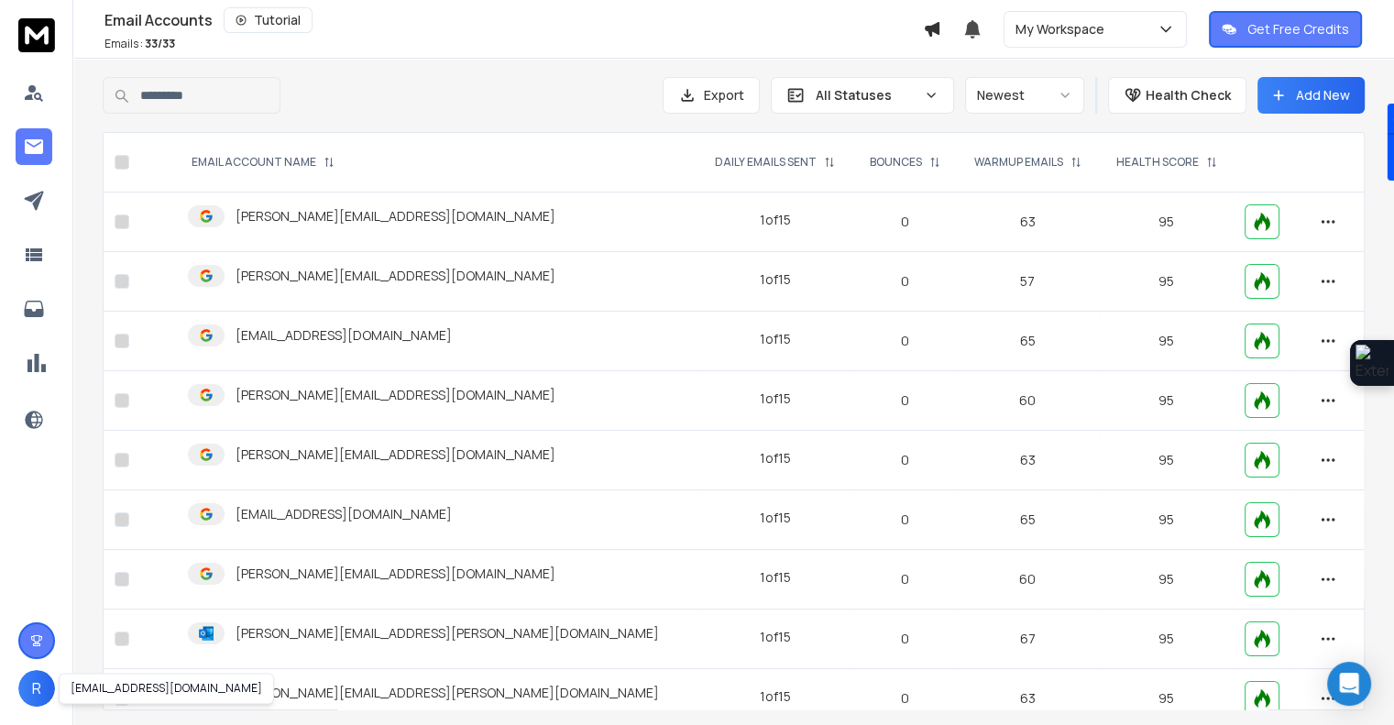
click at [38, 688] on span "R" at bounding box center [36, 688] width 37 height 37
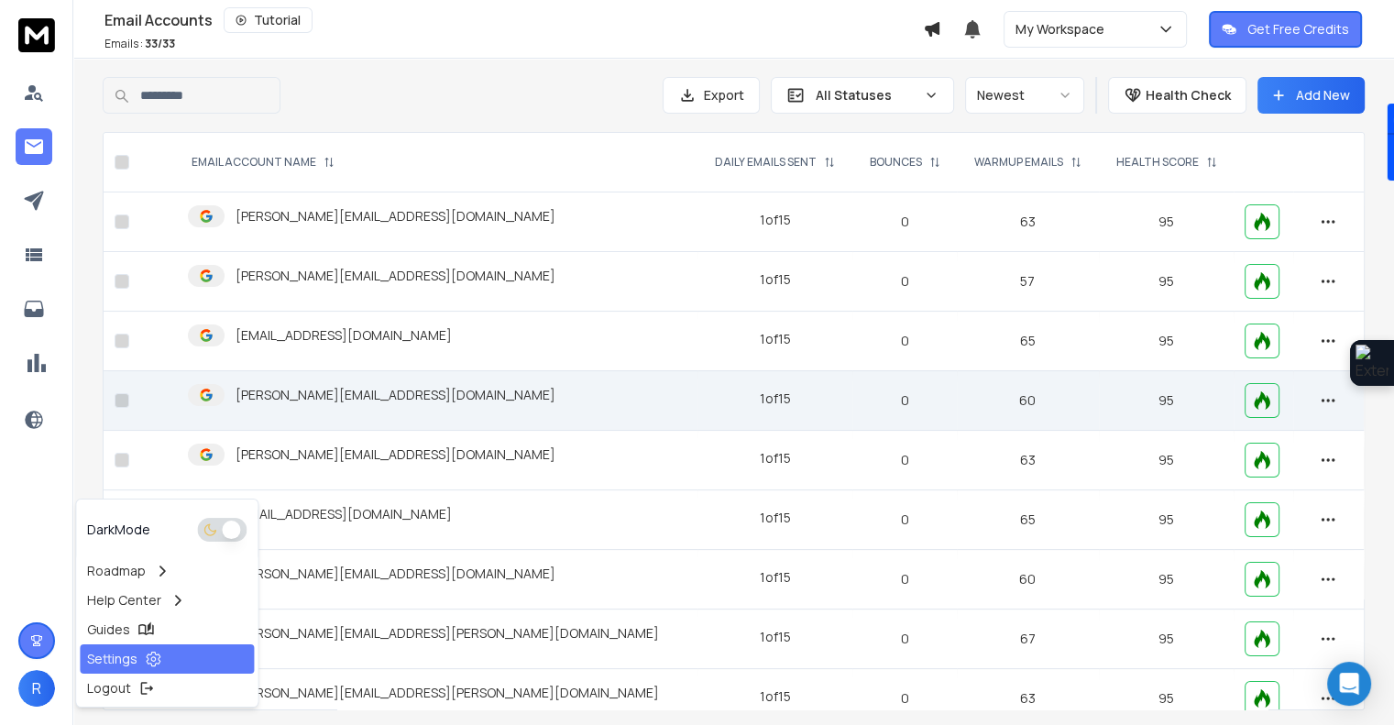
drag, startPoint x: 117, startPoint y: 654, endPoint x: 418, endPoint y: 397, distance: 395.4
click at [117, 654] on p "Settings" at bounding box center [112, 659] width 50 height 18
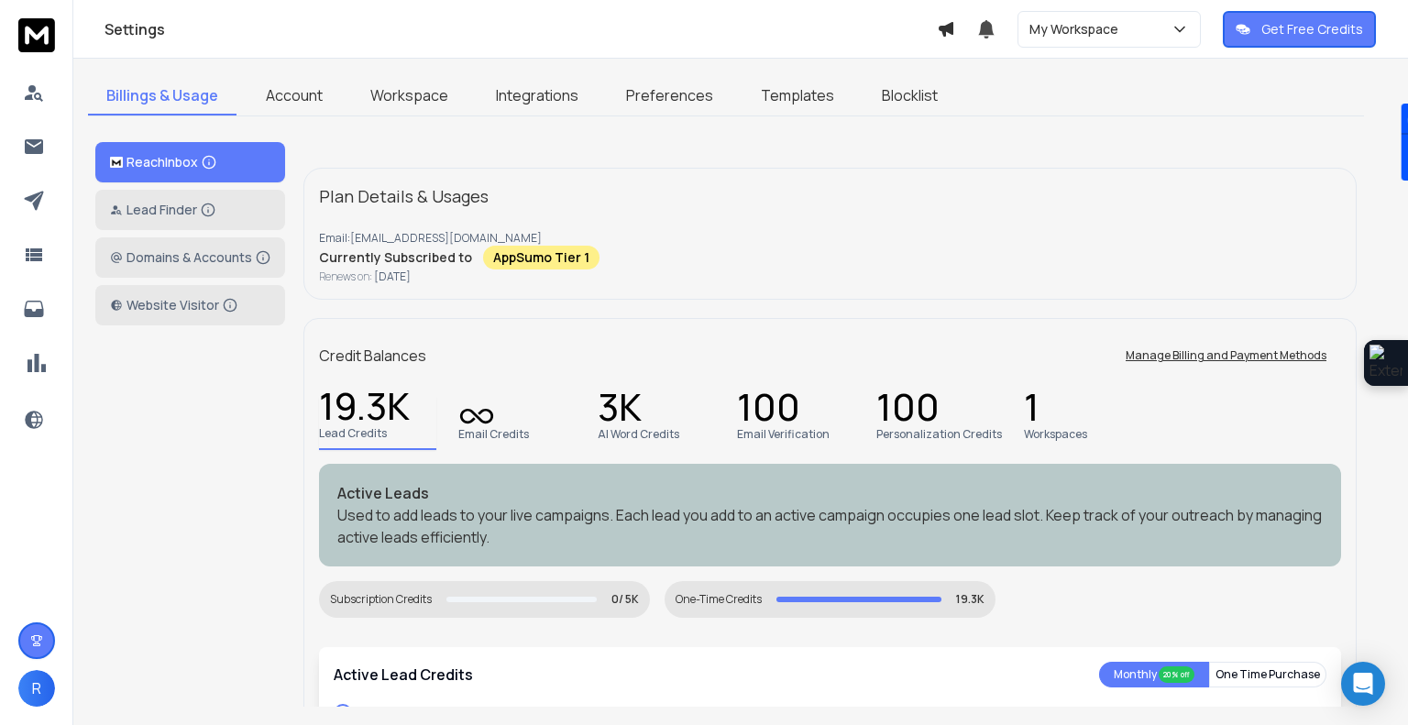
click at [191, 259] on button "Domains & Accounts" at bounding box center [190, 257] width 190 height 40
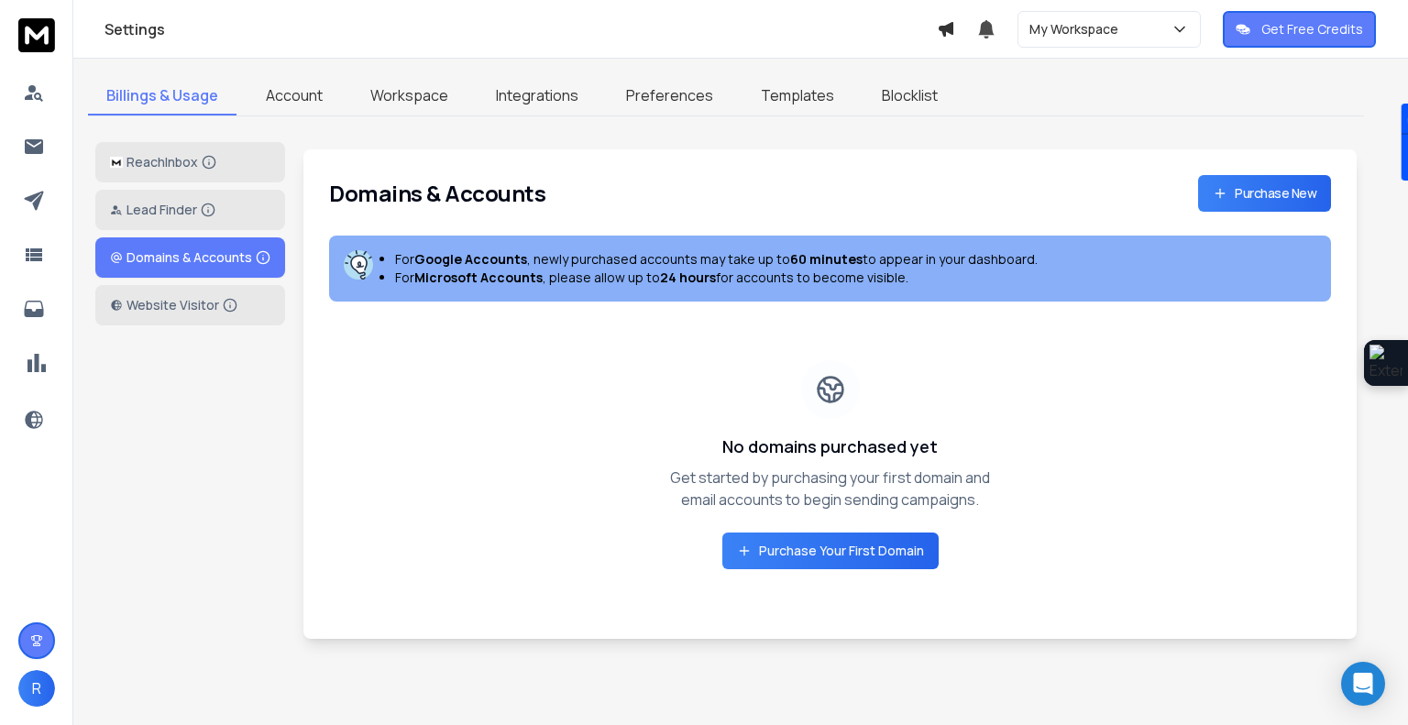
click at [714, 382] on div "No domains purchased yet Get started by purchasing your first domain and email …" at bounding box center [830, 464] width 1002 height 297
drag, startPoint x: 709, startPoint y: 270, endPoint x: 788, endPoint y: 264, distance: 80.0
click at [788, 264] on p "For Google Accounts , newly purchased accounts may take up to 60 minutes to app…" at bounding box center [716, 259] width 643 height 18
click at [781, 339] on div "No domains purchased yet Get started by purchasing your first domain and email …" at bounding box center [830, 464] width 1002 height 297
click at [799, 556] on link "Purchase Your First Domain" at bounding box center [830, 551] width 216 height 37
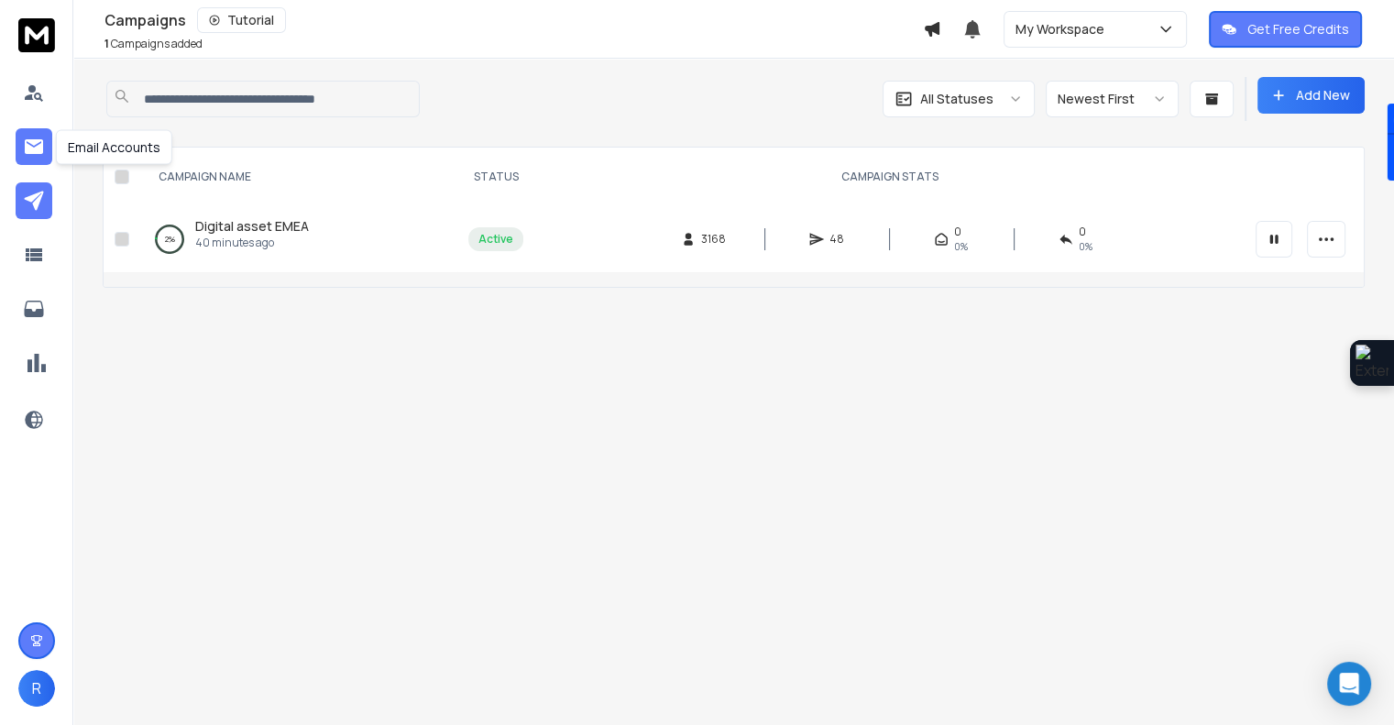
click at [28, 149] on icon at bounding box center [34, 146] width 18 height 15
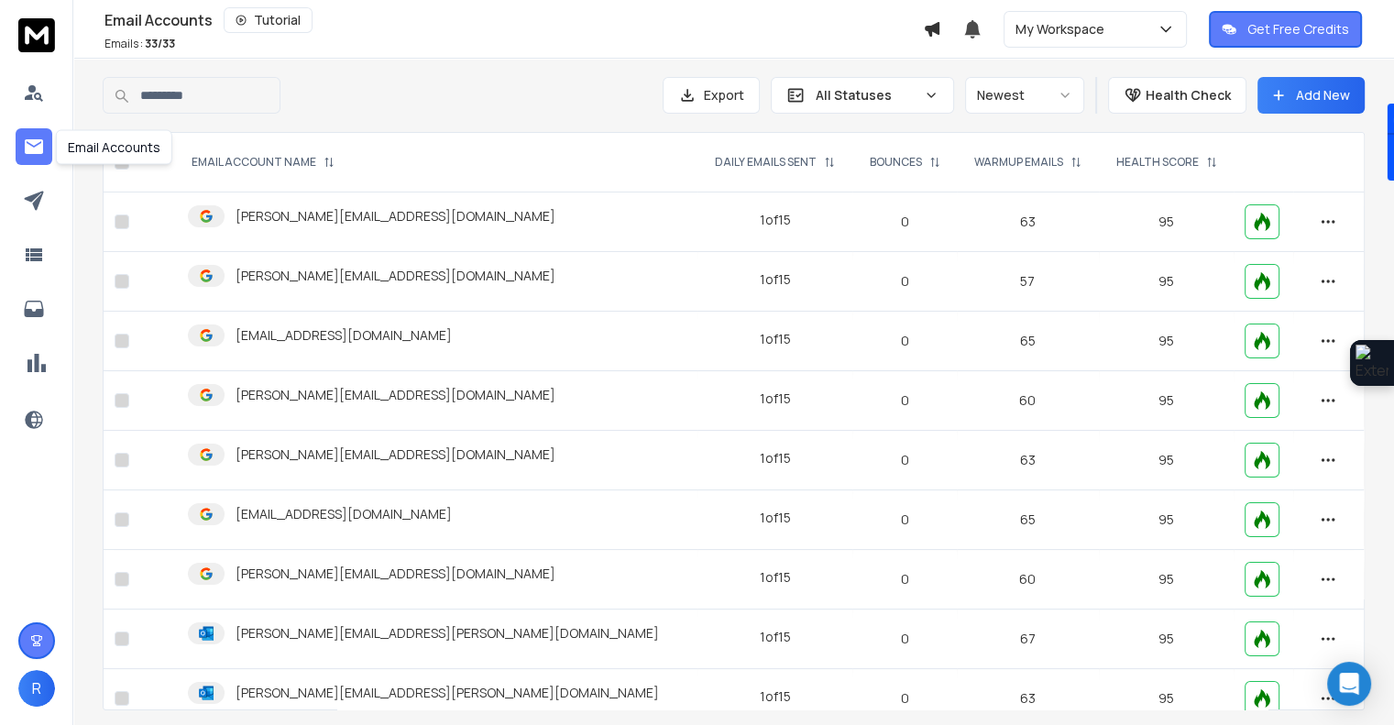
click at [455, 85] on div at bounding box center [377, 95] width 549 height 37
click at [44, 211] on link at bounding box center [34, 200] width 37 height 37
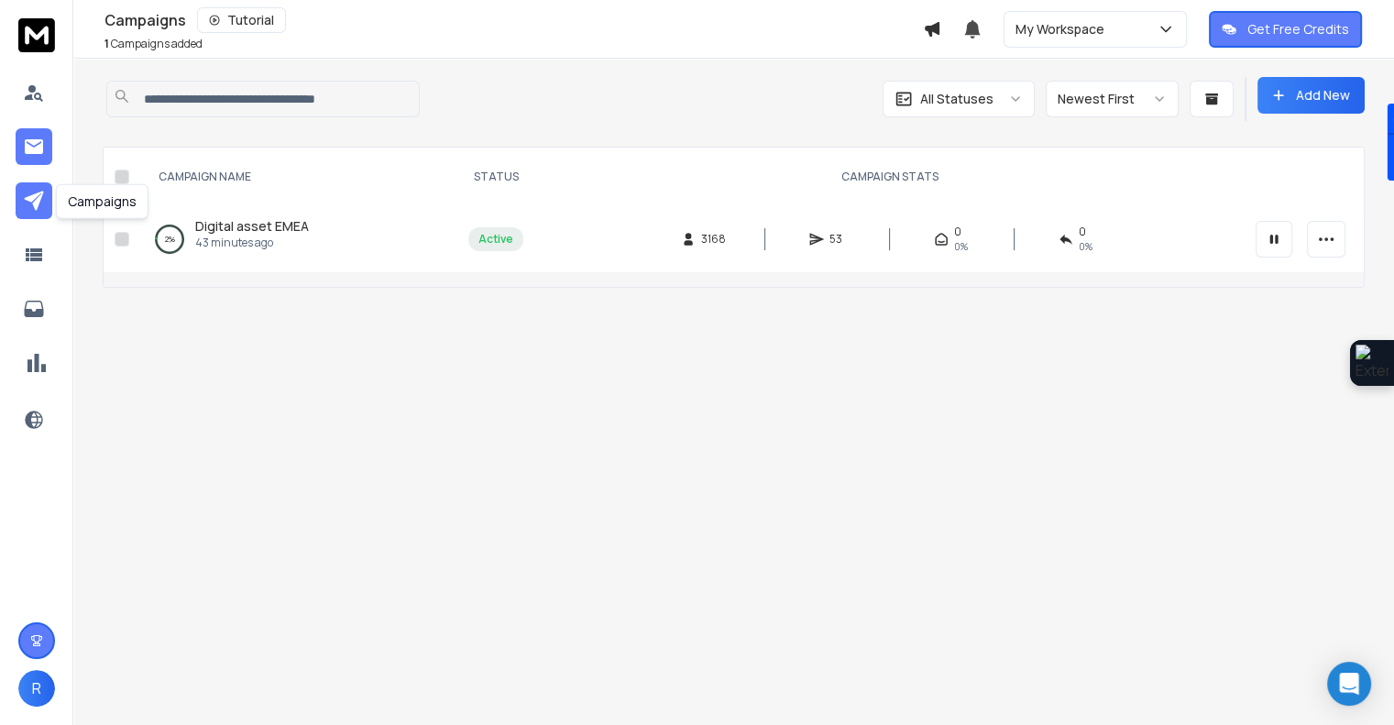
click at [38, 139] on icon at bounding box center [34, 146] width 18 height 15
click at [37, 142] on icon at bounding box center [34, 146] width 18 height 15
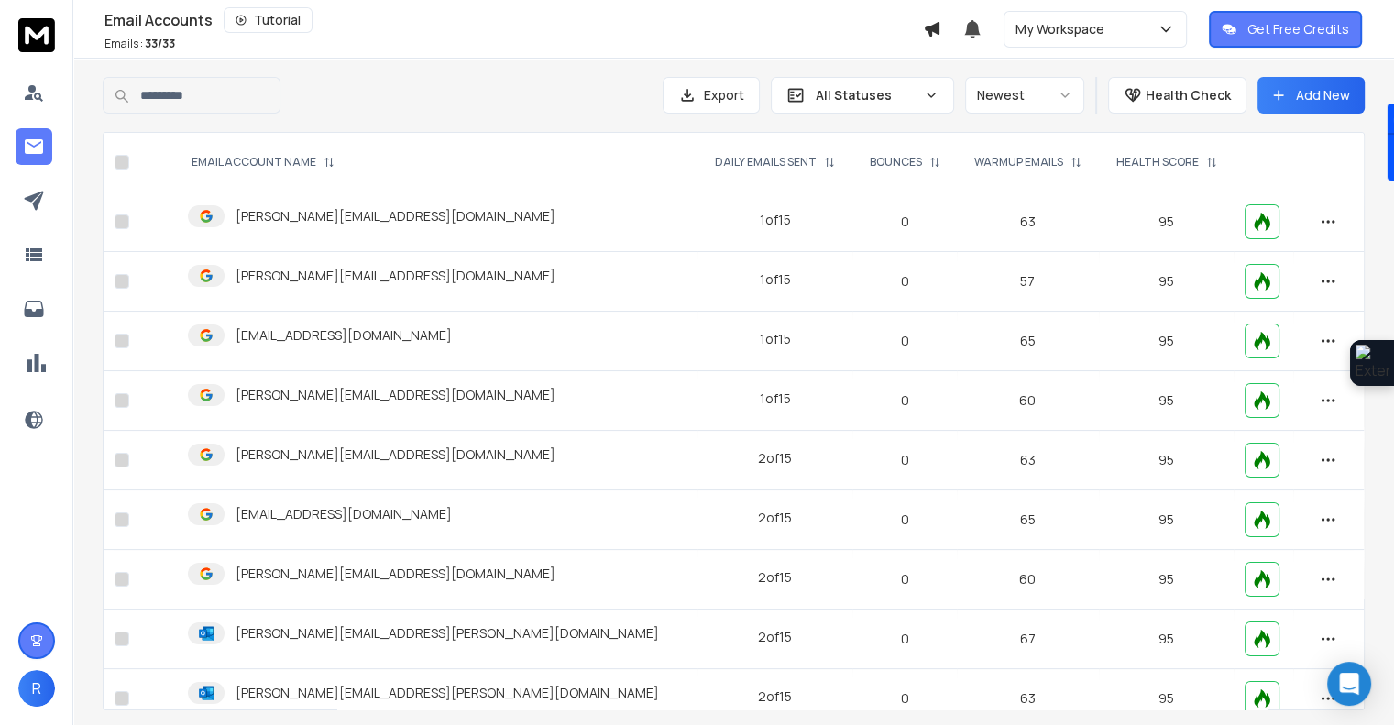
click at [1305, 105] on button "Add New" at bounding box center [1311, 95] width 107 height 37
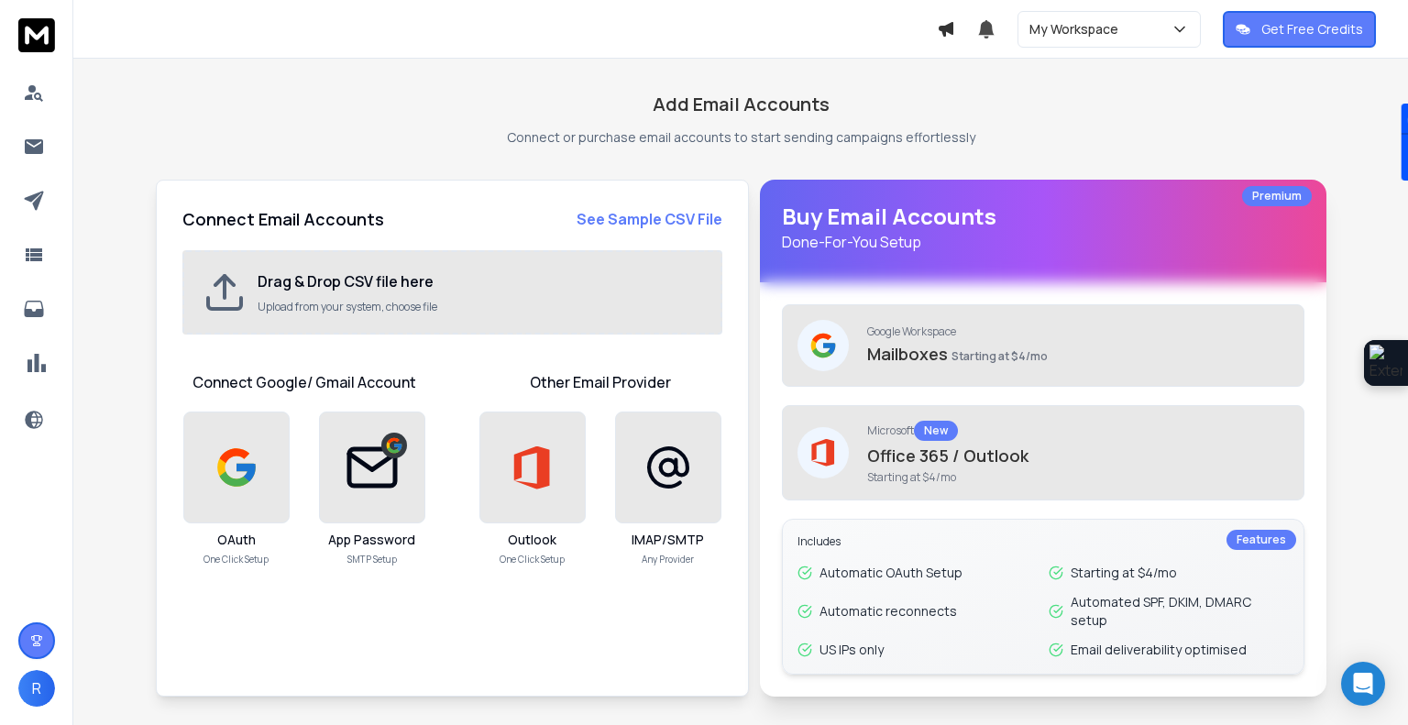
click at [231, 481] on icon at bounding box center [237, 467] width 46 height 55
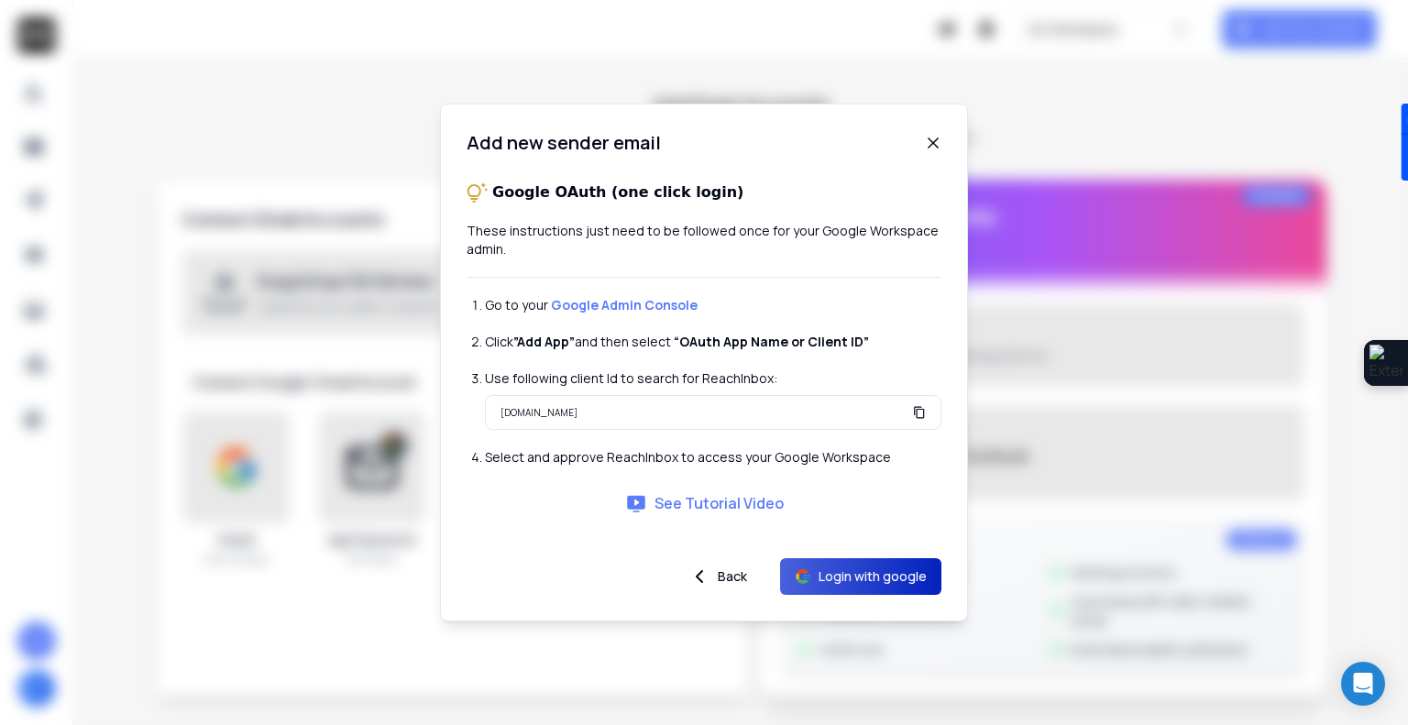
click at [909, 590] on button "Login with google" at bounding box center [860, 576] width 161 height 37
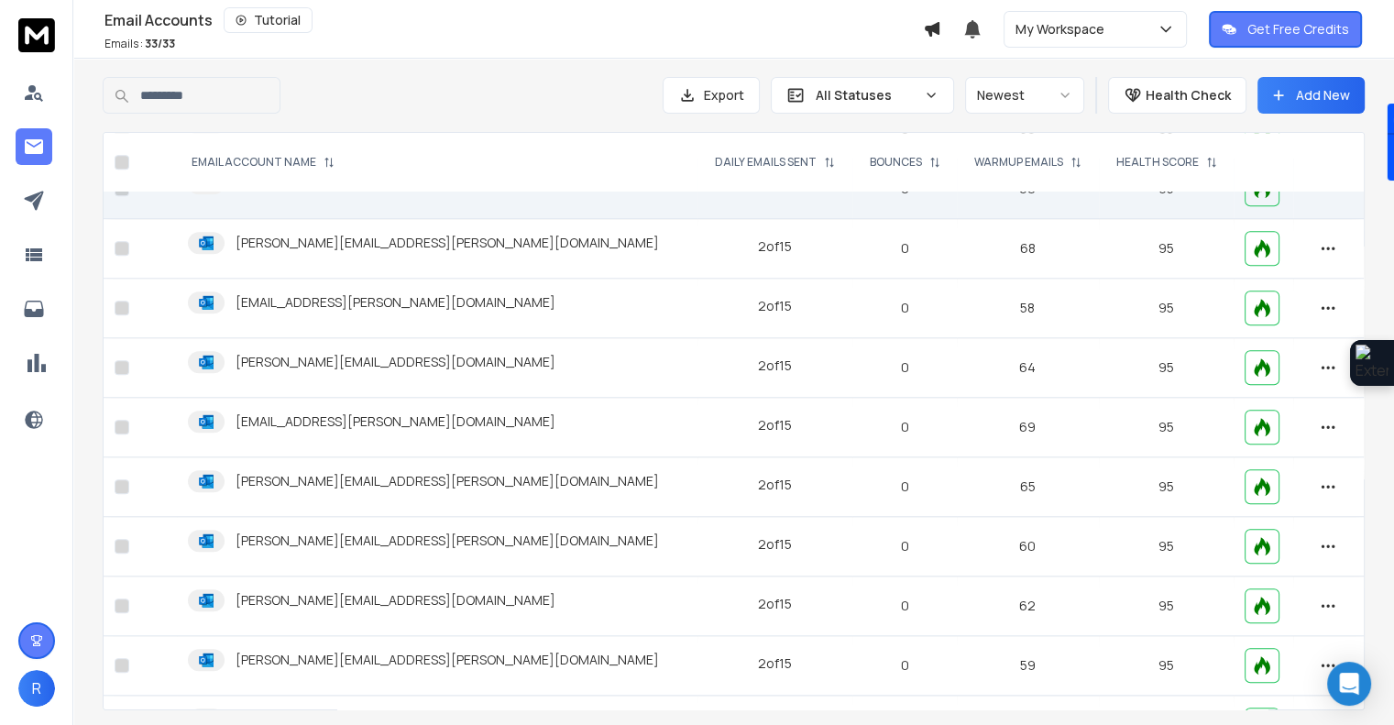
scroll to position [1456, 0]
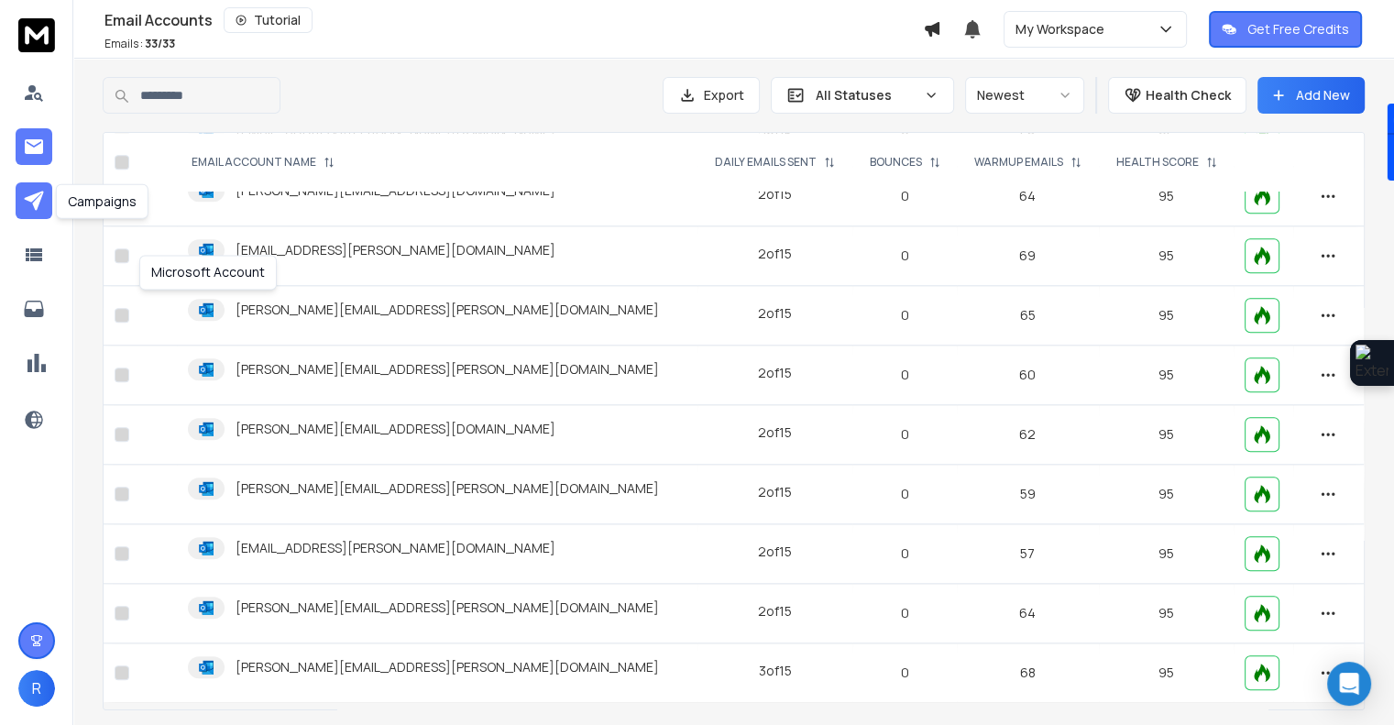
click at [32, 201] on icon at bounding box center [33, 201] width 19 height 19
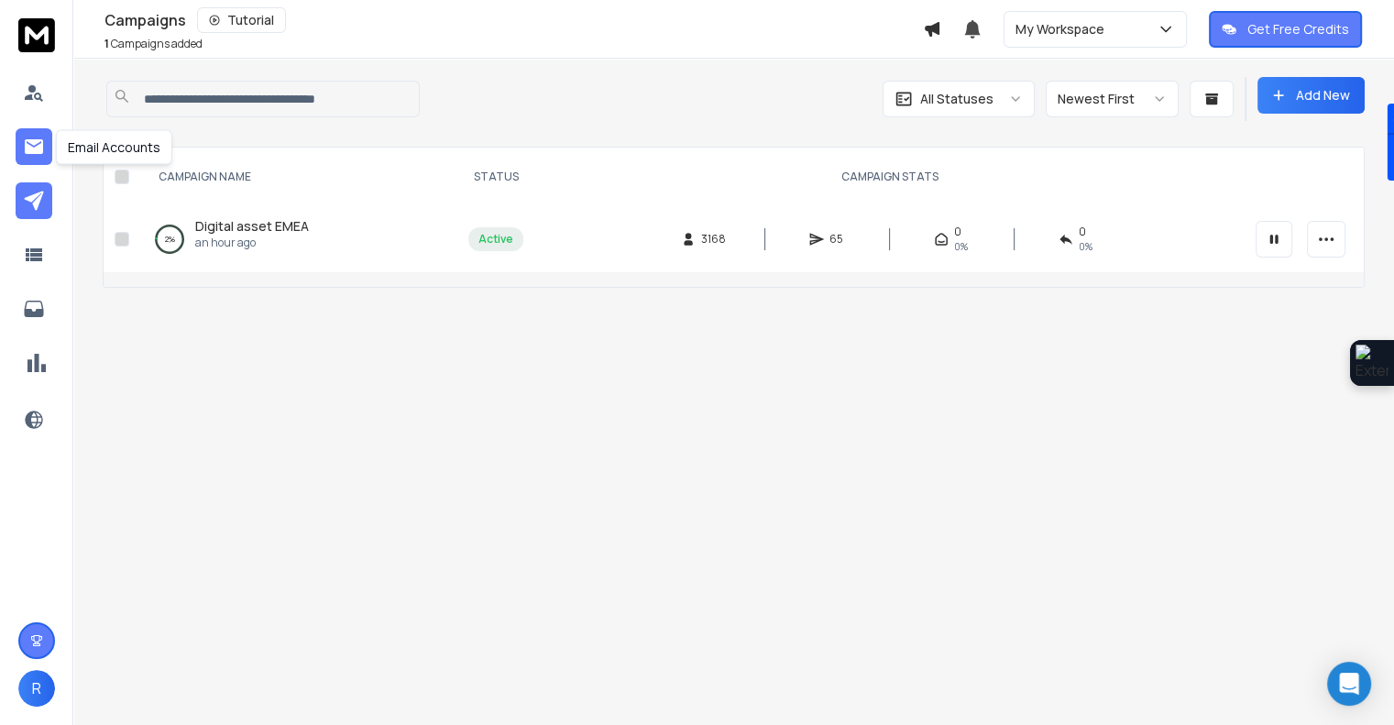
click at [40, 144] on icon at bounding box center [34, 147] width 22 height 22
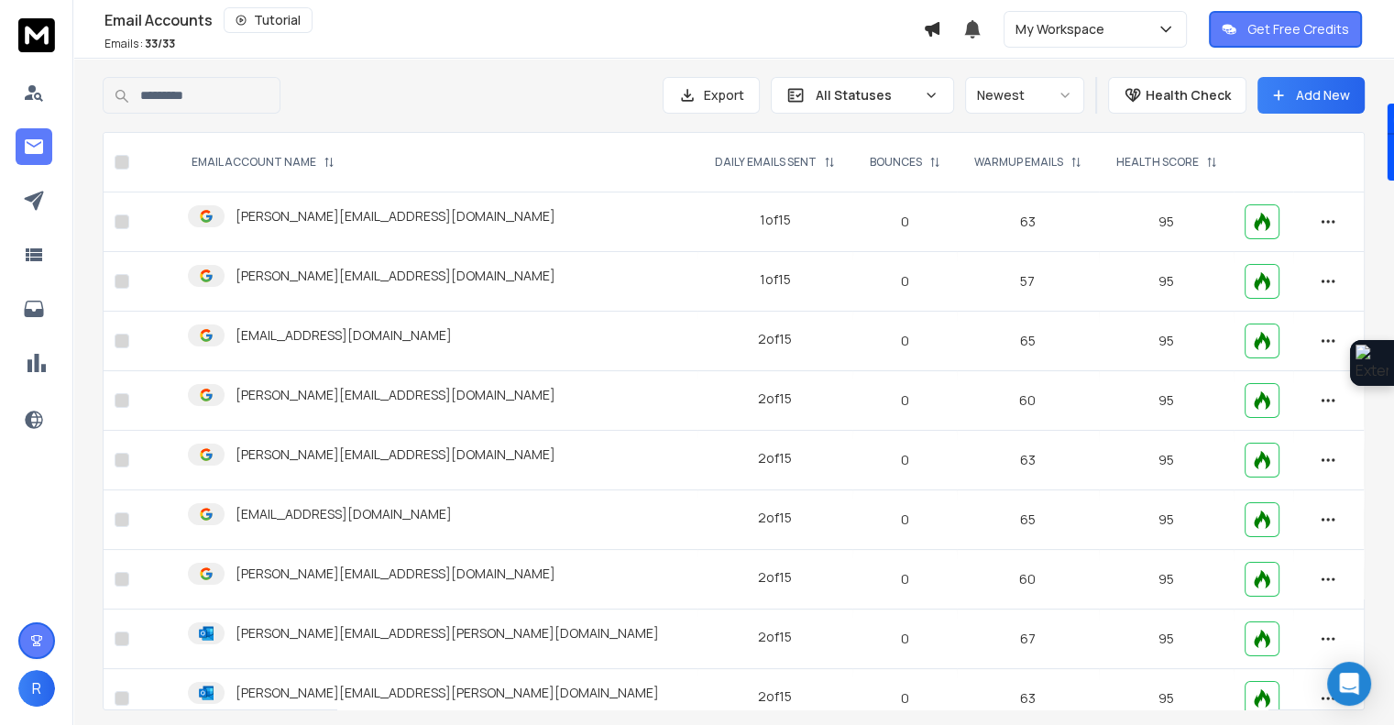
click at [510, 119] on div "Export All Statuses Newest Health Check Add New EMAIL ACCOUNT NAME DAILY EMAILS…" at bounding box center [734, 393] width 1262 height 633
click at [40, 197] on icon at bounding box center [33, 201] width 19 height 19
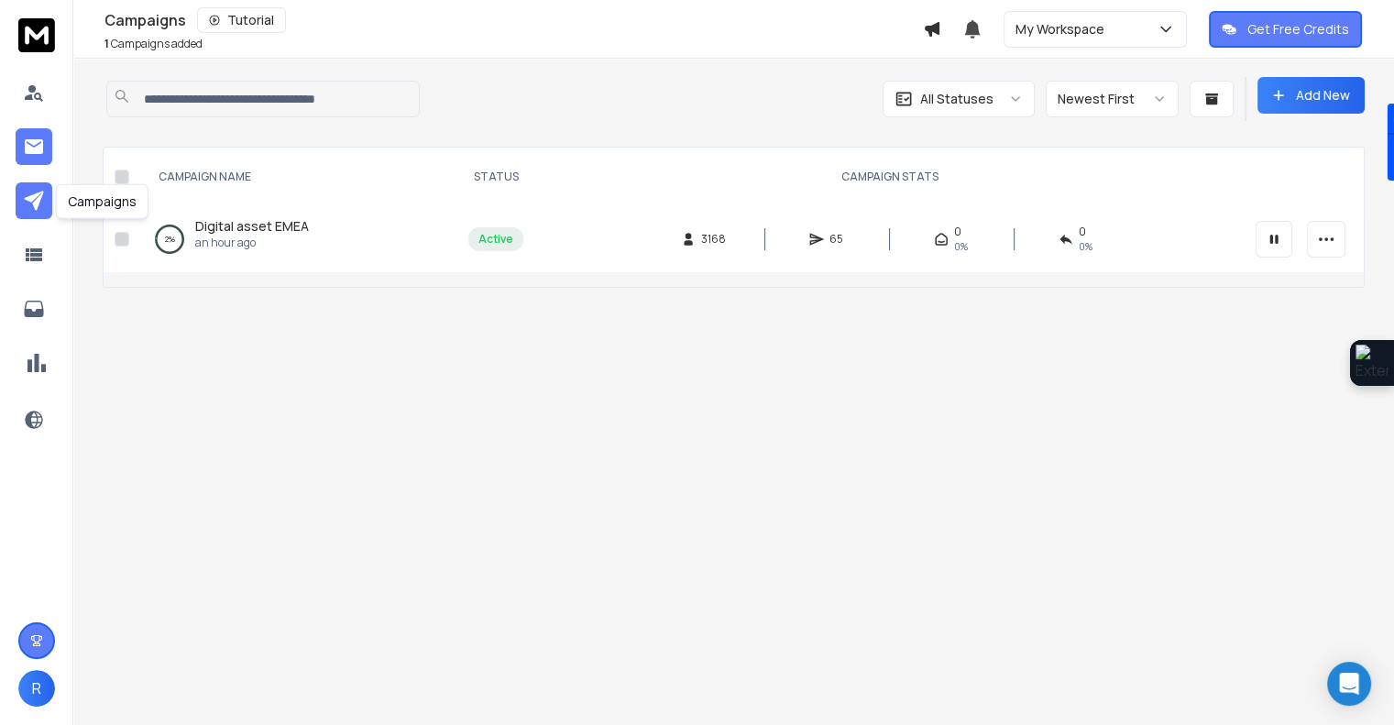
click at [33, 141] on icon at bounding box center [34, 146] width 18 height 15
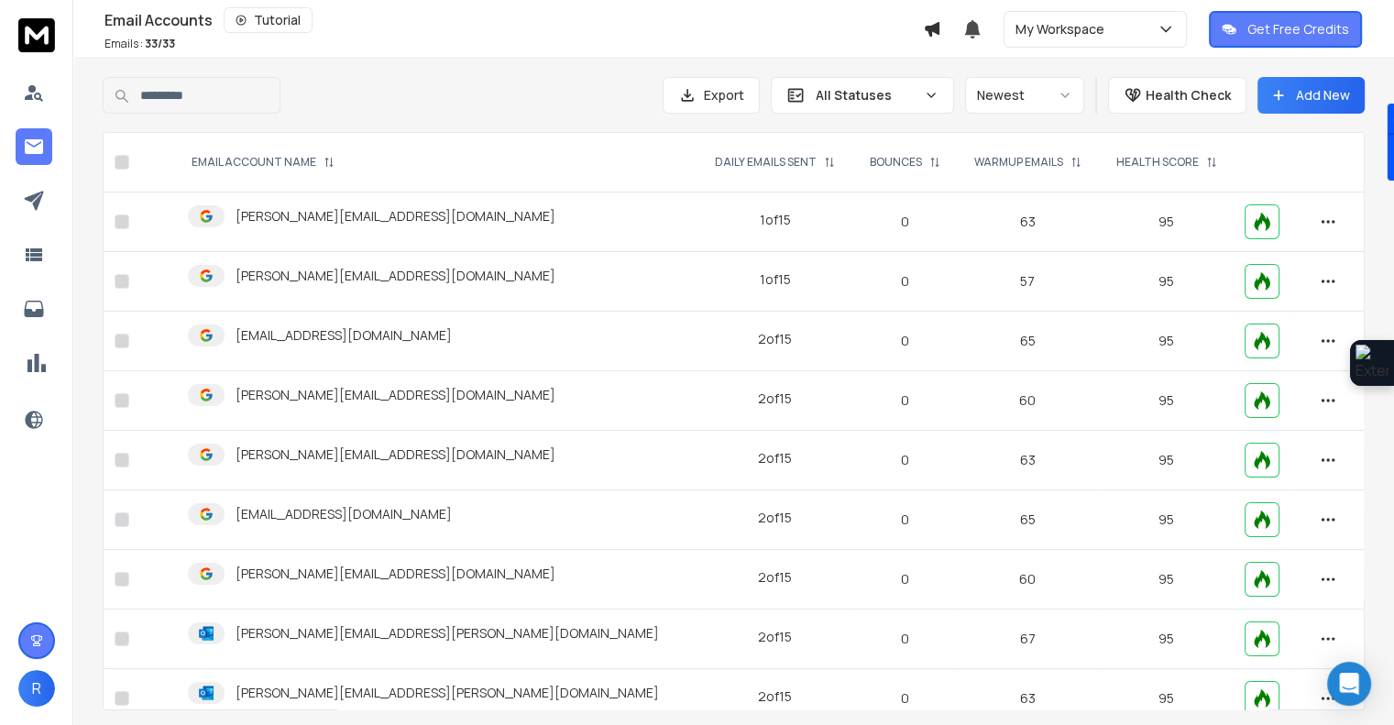
click at [1322, 97] on button "Add New" at bounding box center [1311, 95] width 107 height 37
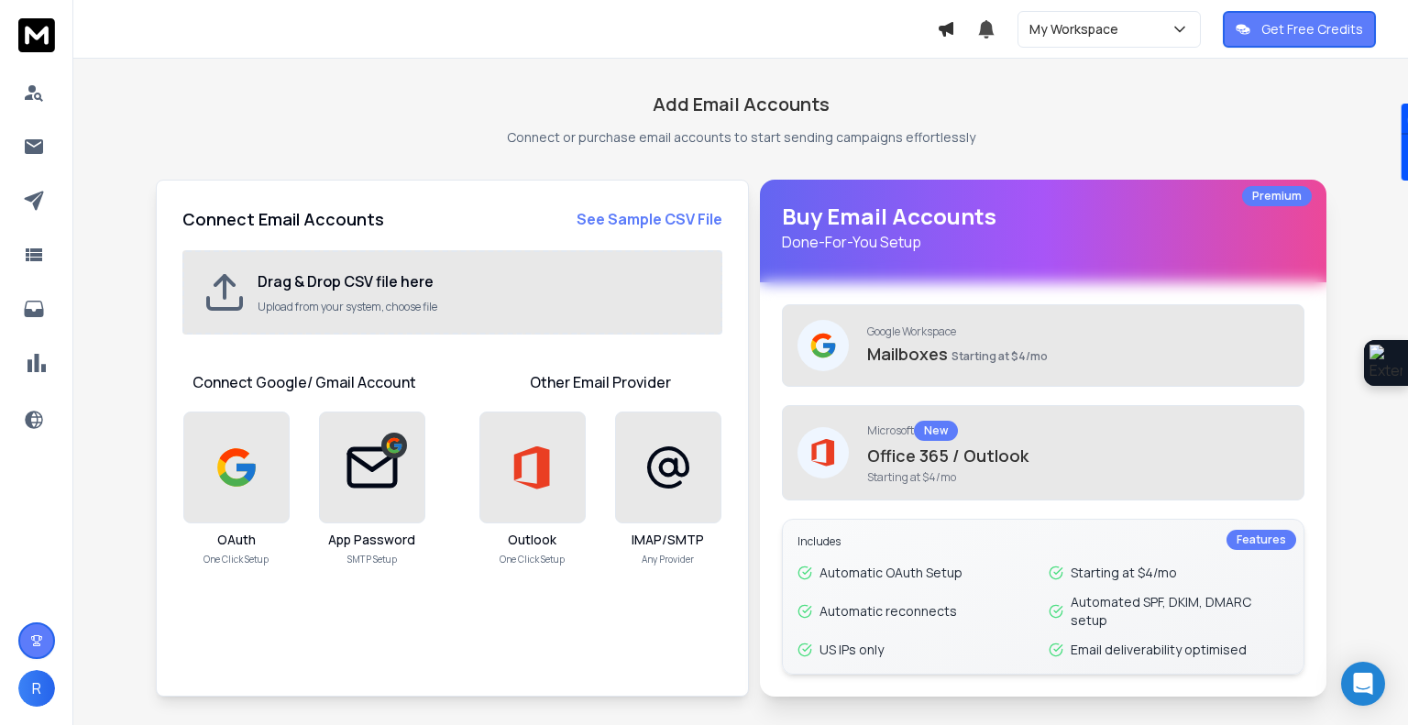
click at [231, 483] on icon at bounding box center [237, 467] width 46 height 55
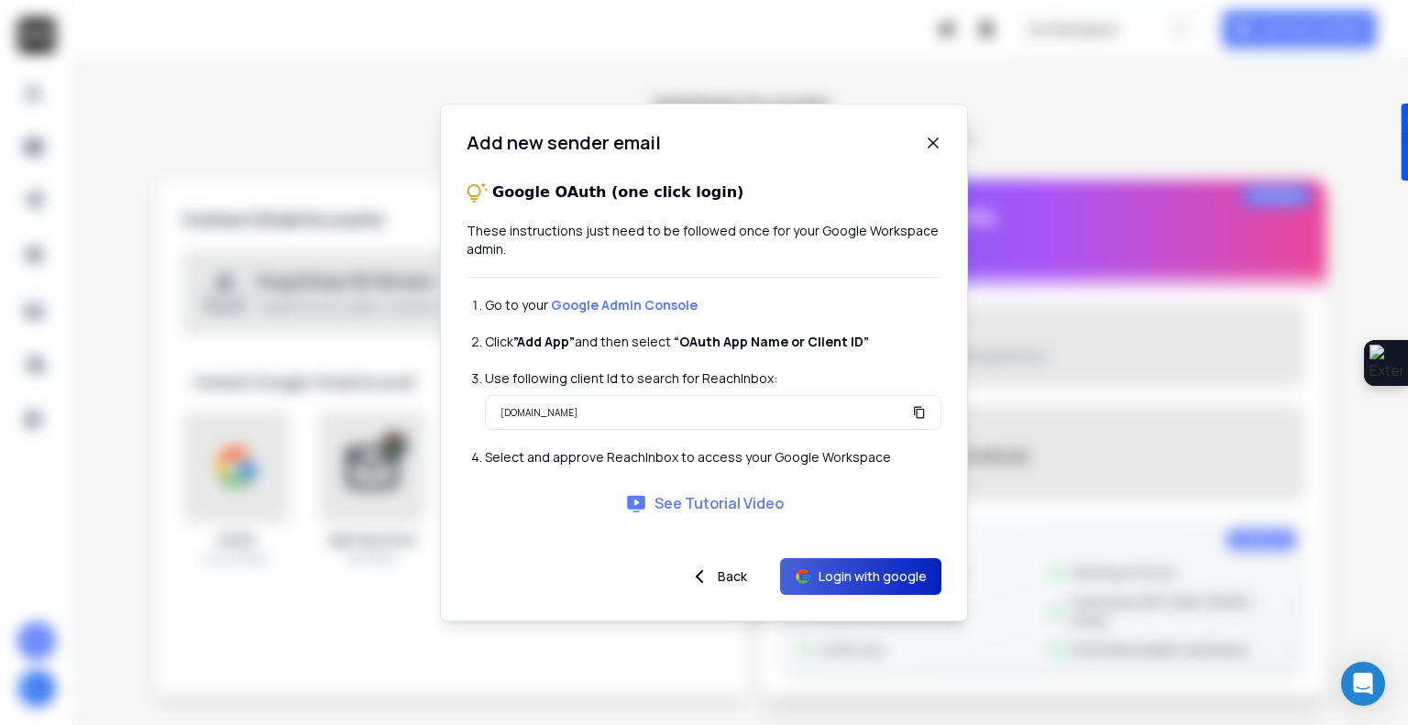
click at [843, 583] on button "Login with google" at bounding box center [860, 576] width 161 height 37
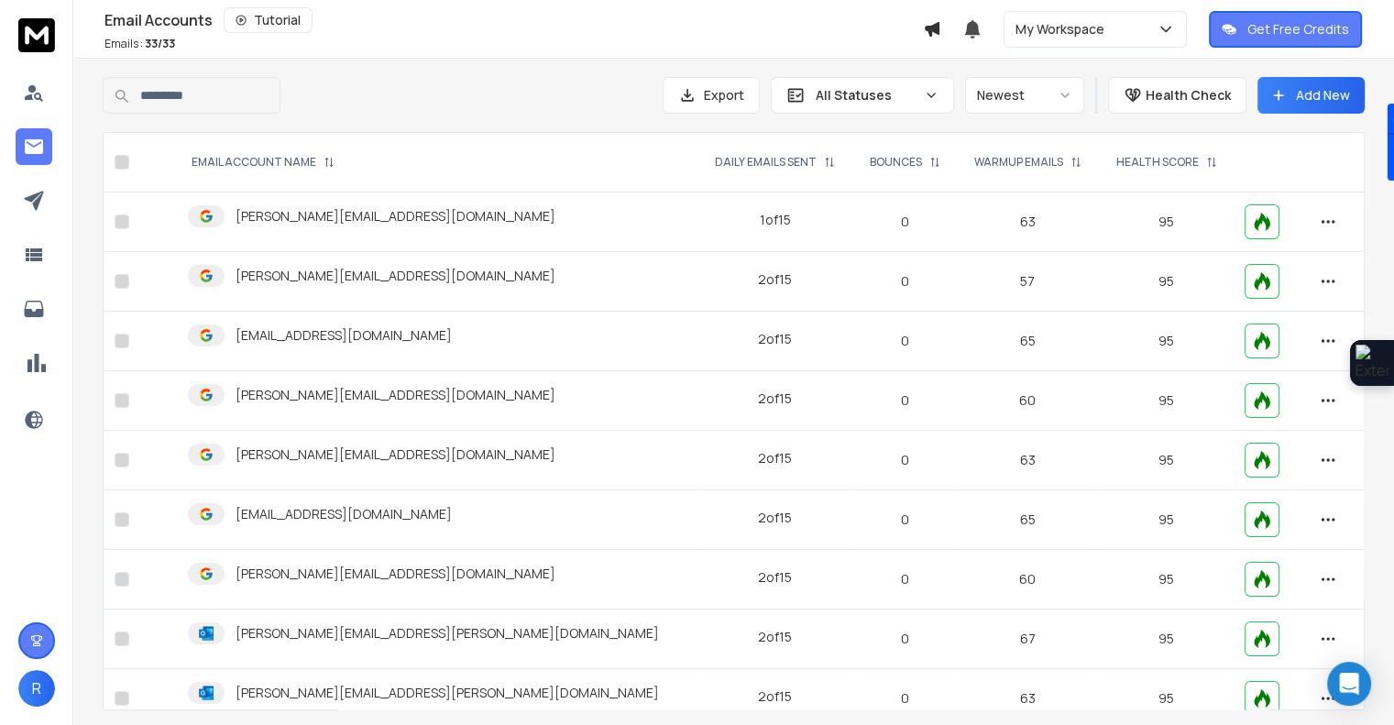
click at [408, 117] on div "Export All Statuses Newest Health Check Add New EMAIL ACCOUNT NAME DAILY EMAILS…" at bounding box center [734, 393] width 1262 height 633
click at [1294, 94] on button "Add New" at bounding box center [1311, 95] width 107 height 37
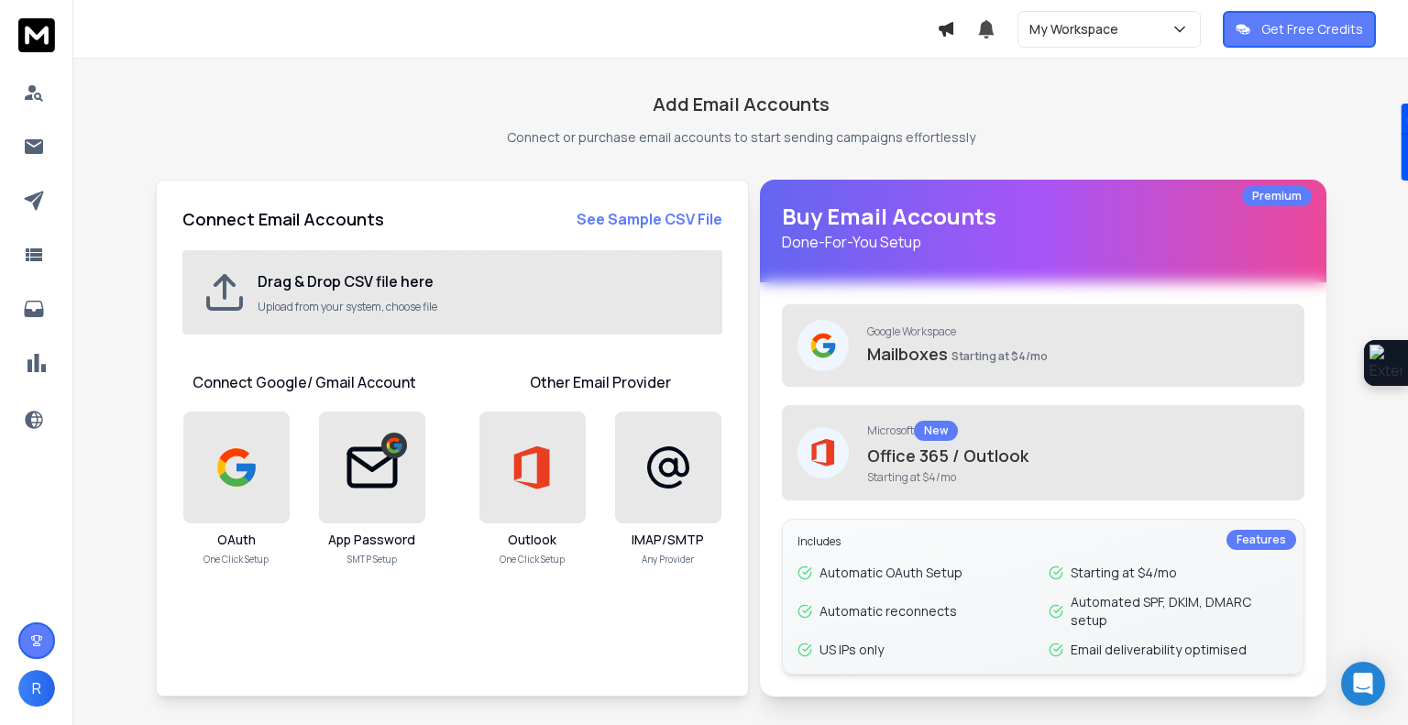
click at [259, 484] on icon at bounding box center [237, 467] width 46 height 55
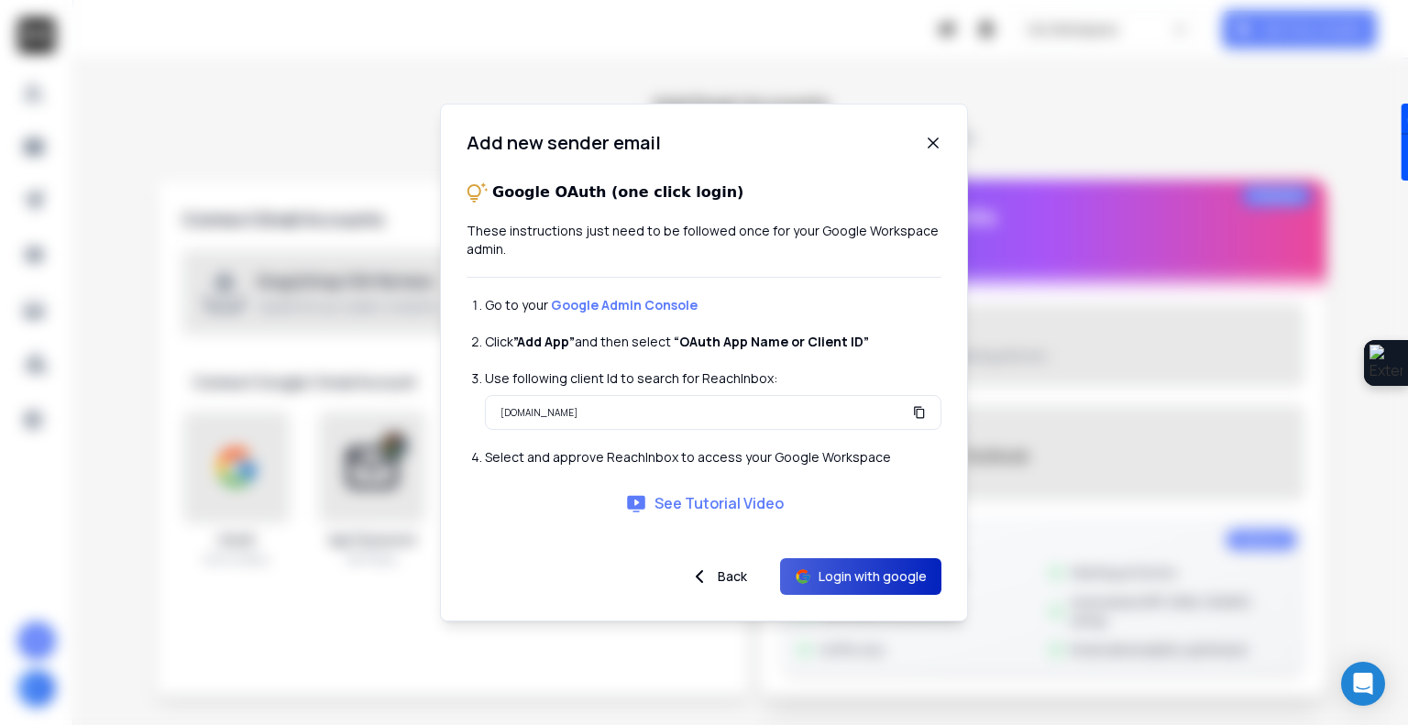
click at [895, 575] on button "Login with google" at bounding box center [860, 576] width 161 height 37
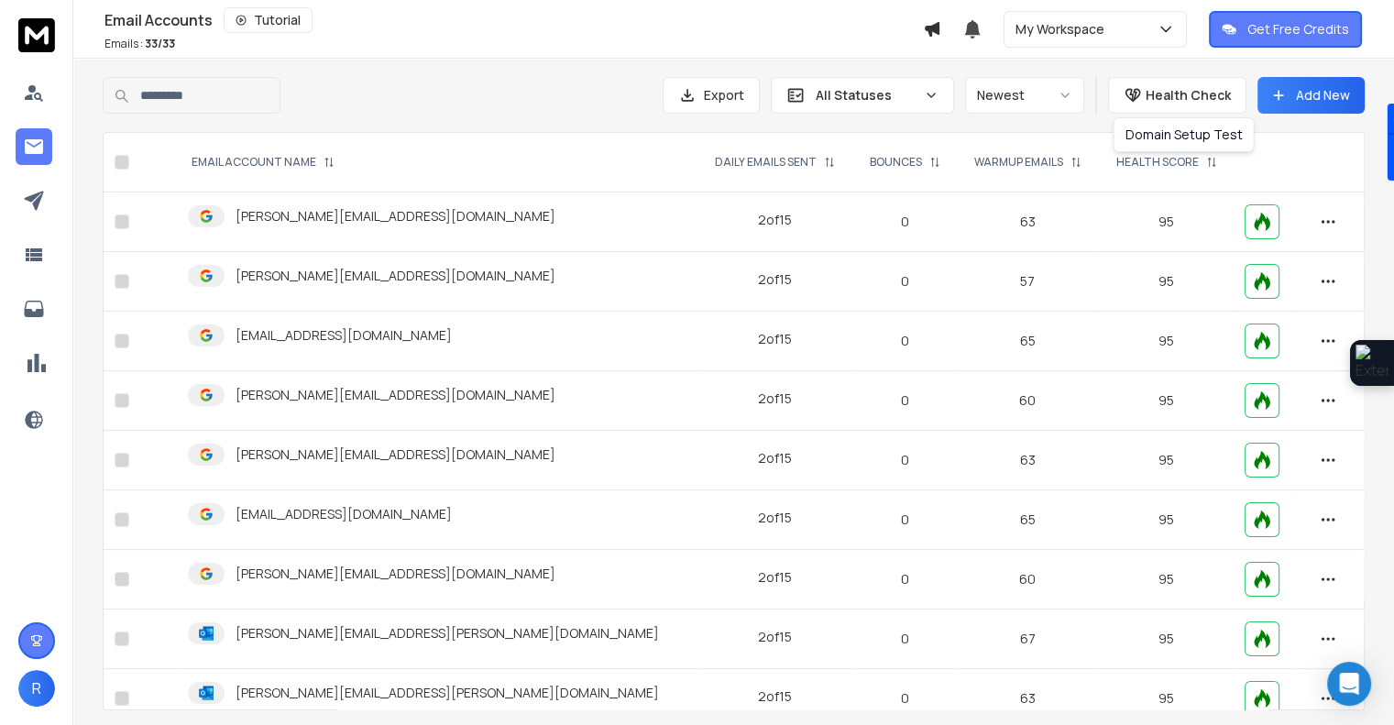
click at [1275, 98] on icon at bounding box center [1278, 95] width 13 height 13
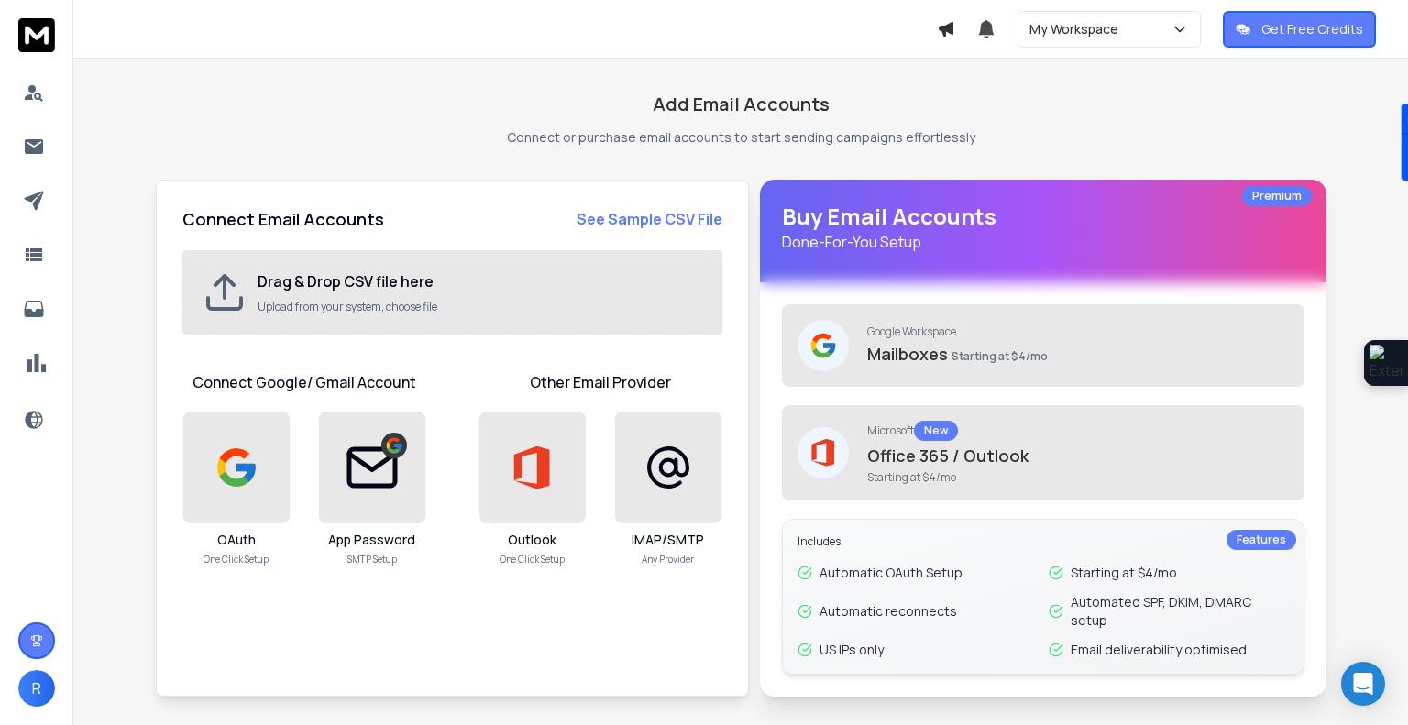
click at [259, 484] on icon at bounding box center [237, 467] width 46 height 55
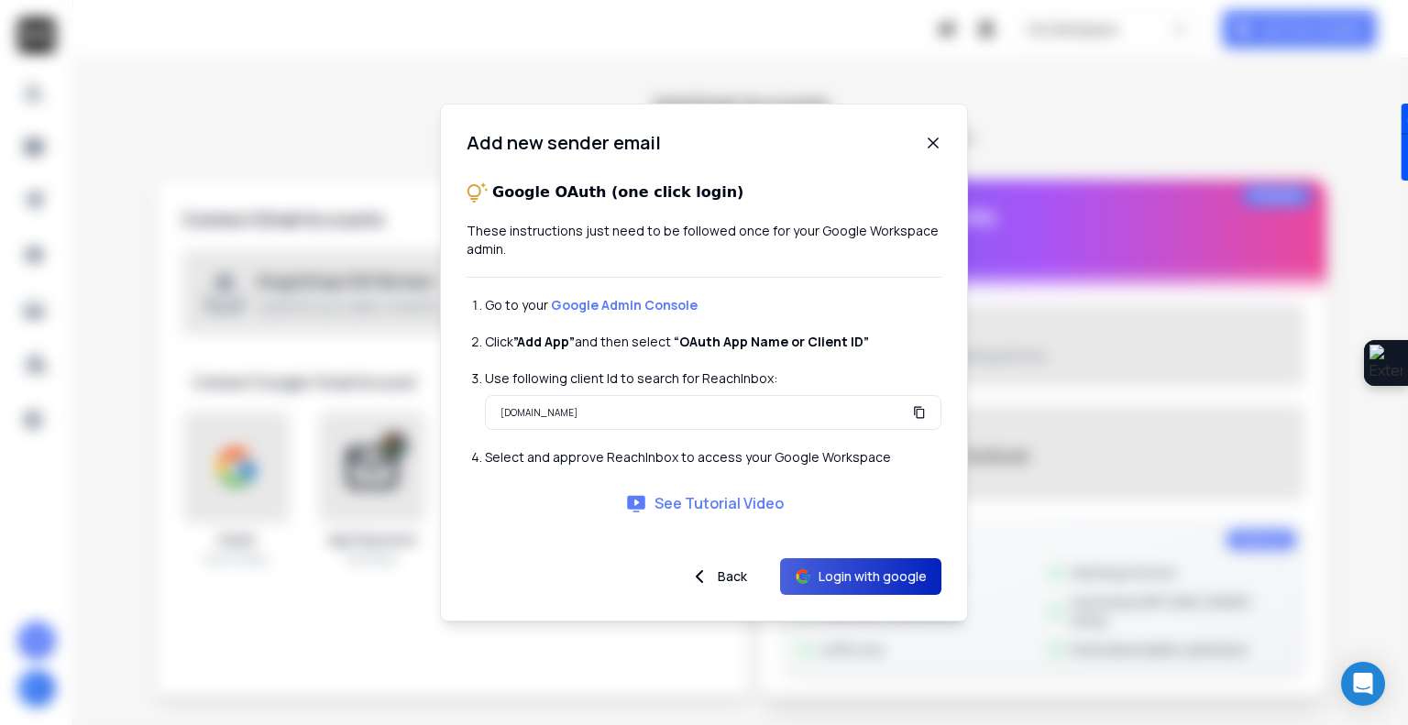
drag, startPoint x: 930, startPoint y: 141, endPoint x: 513, endPoint y: 255, distance: 431.5
click at [930, 141] on icon at bounding box center [933, 143] width 17 height 17
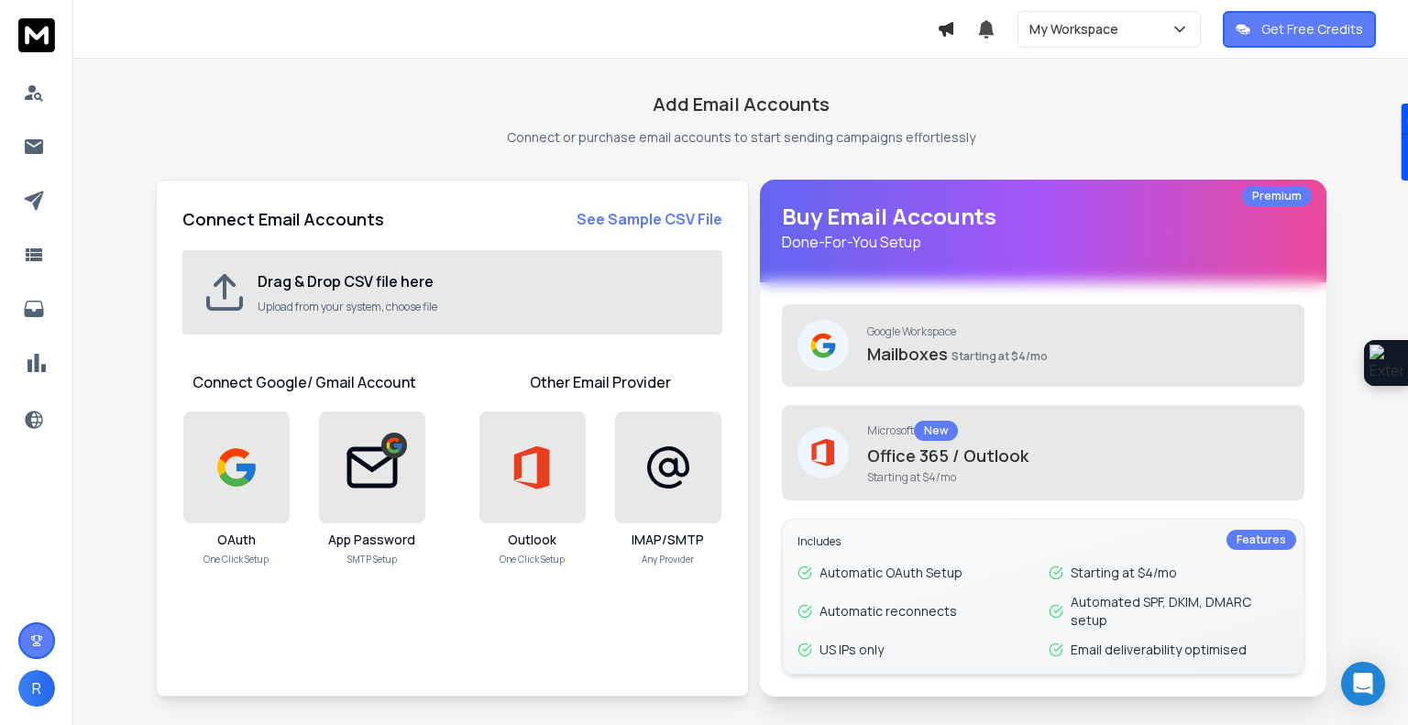
click at [247, 440] on icon at bounding box center [237, 467] width 46 height 55
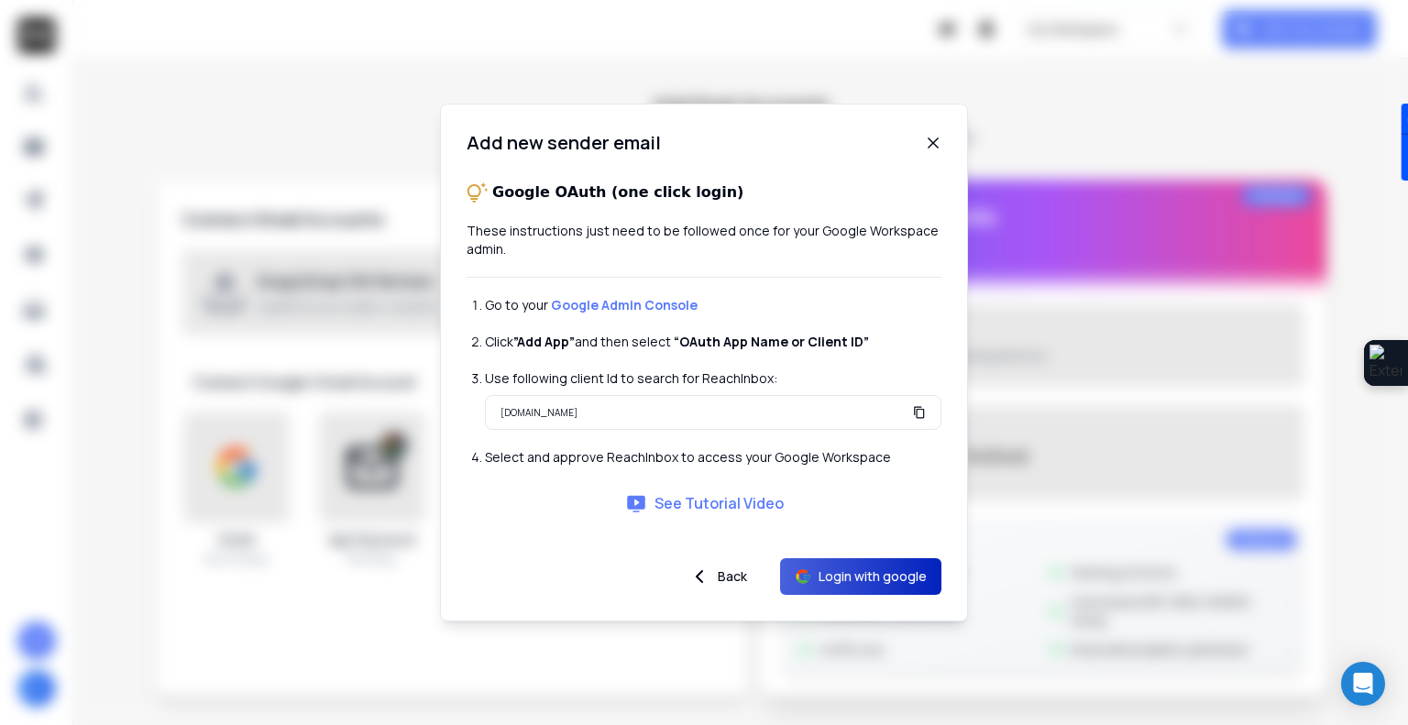
click at [847, 579] on button "Login with google" at bounding box center [860, 576] width 161 height 37
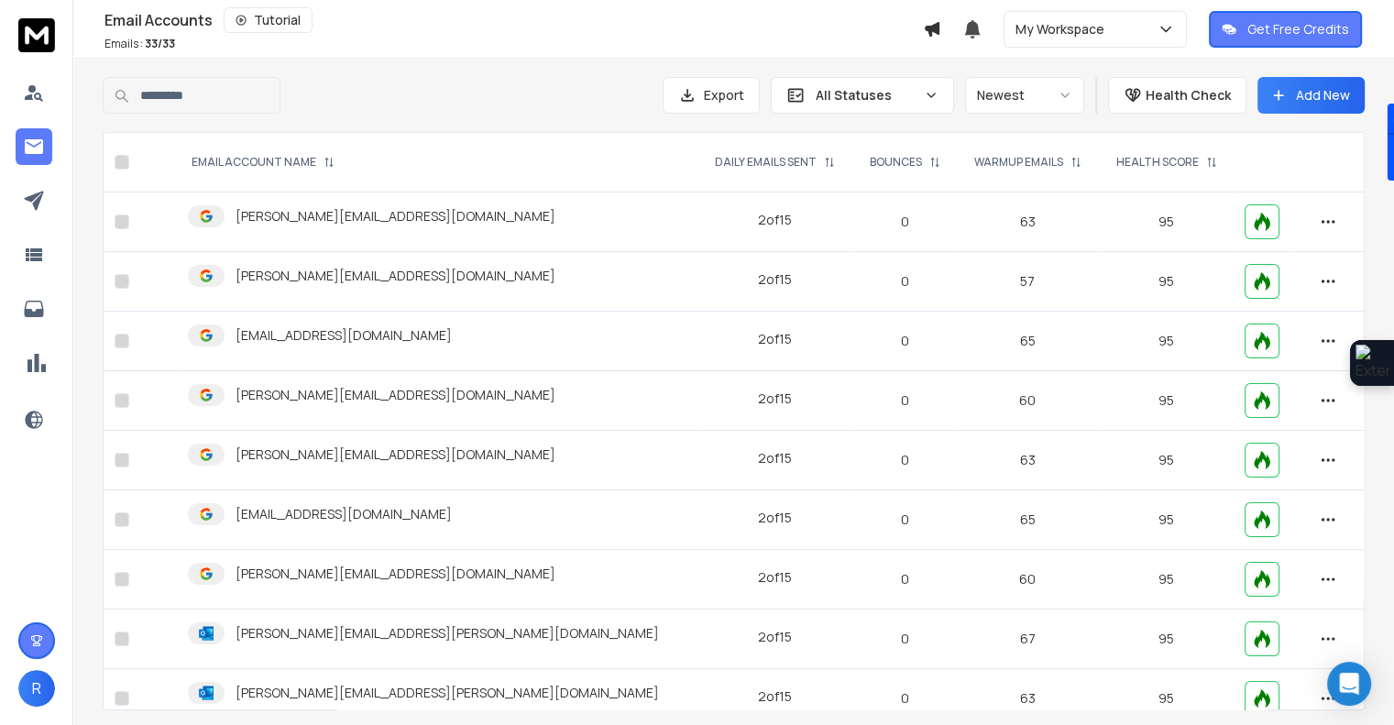
click at [374, 62] on div "Export All Statuses Newest Health Check Add New EMAIL ACCOUNT NAME DAILY EMAILS…" at bounding box center [733, 394] width 1321 height 670
